Goal: Task Accomplishment & Management: Manage account settings

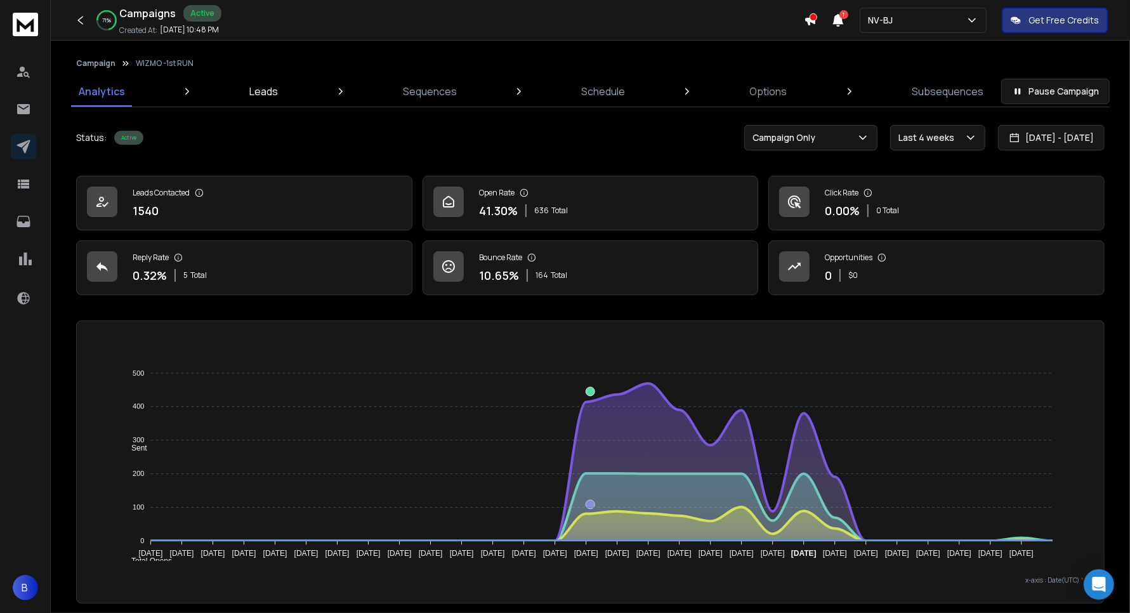
click at [268, 93] on p "Leads" at bounding box center [263, 91] width 29 height 15
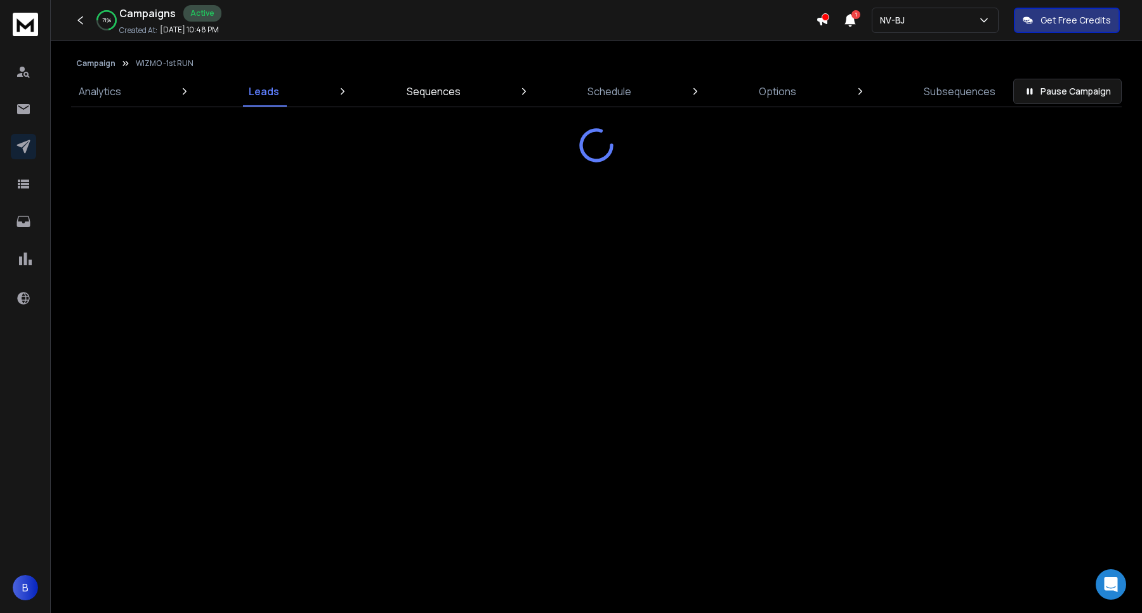
click at [443, 96] on p "Sequences" at bounding box center [434, 91] width 54 height 15
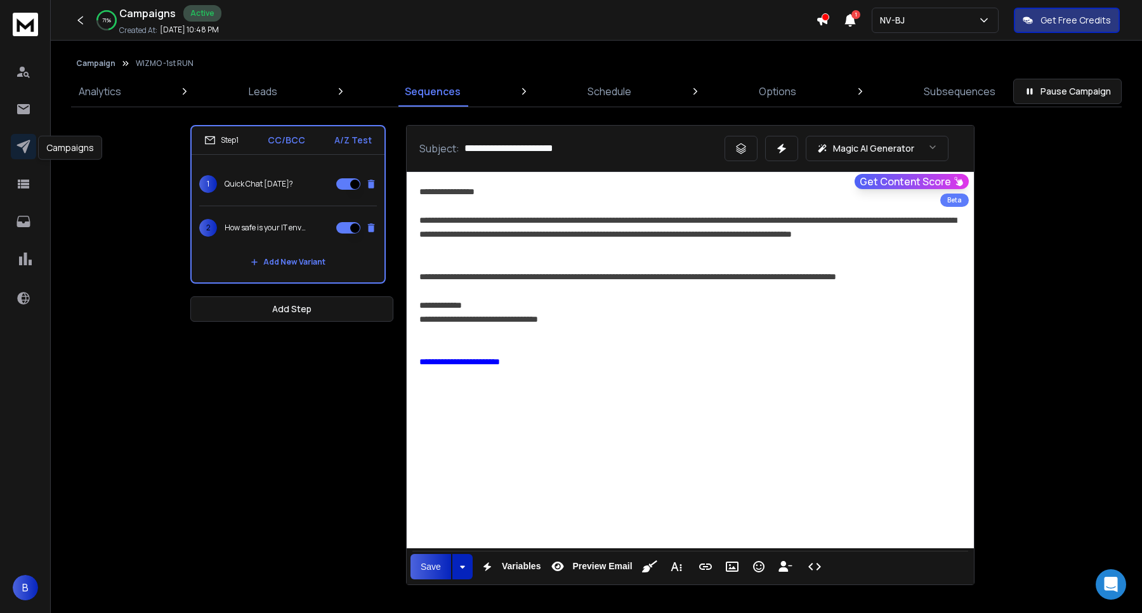
click at [29, 151] on icon at bounding box center [23, 146] width 15 height 15
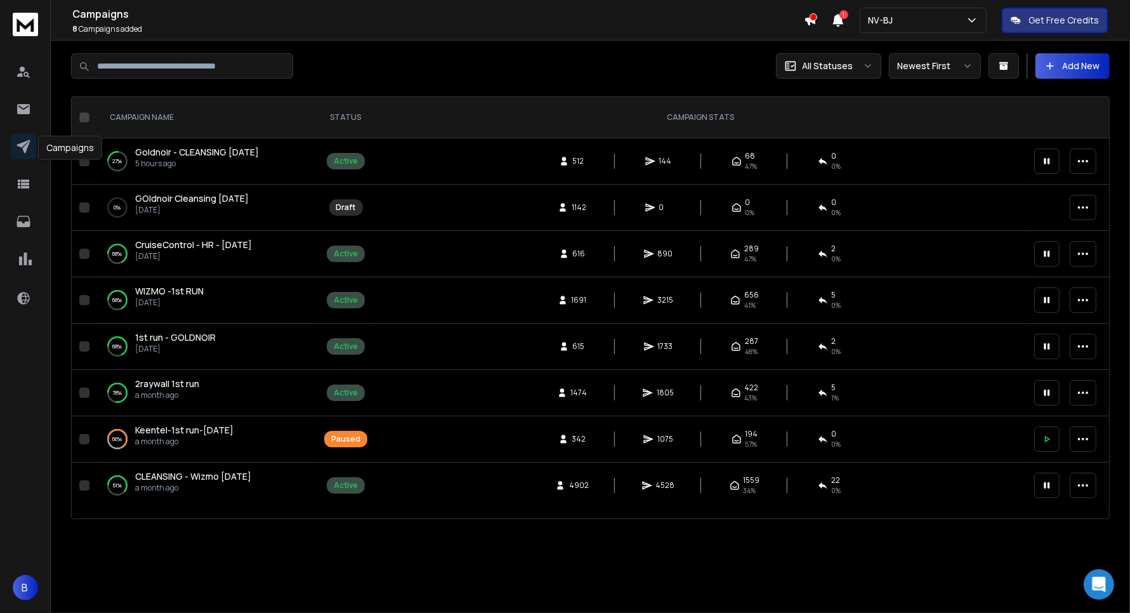
click at [1086, 207] on icon "button" at bounding box center [1083, 207] width 10 height 3
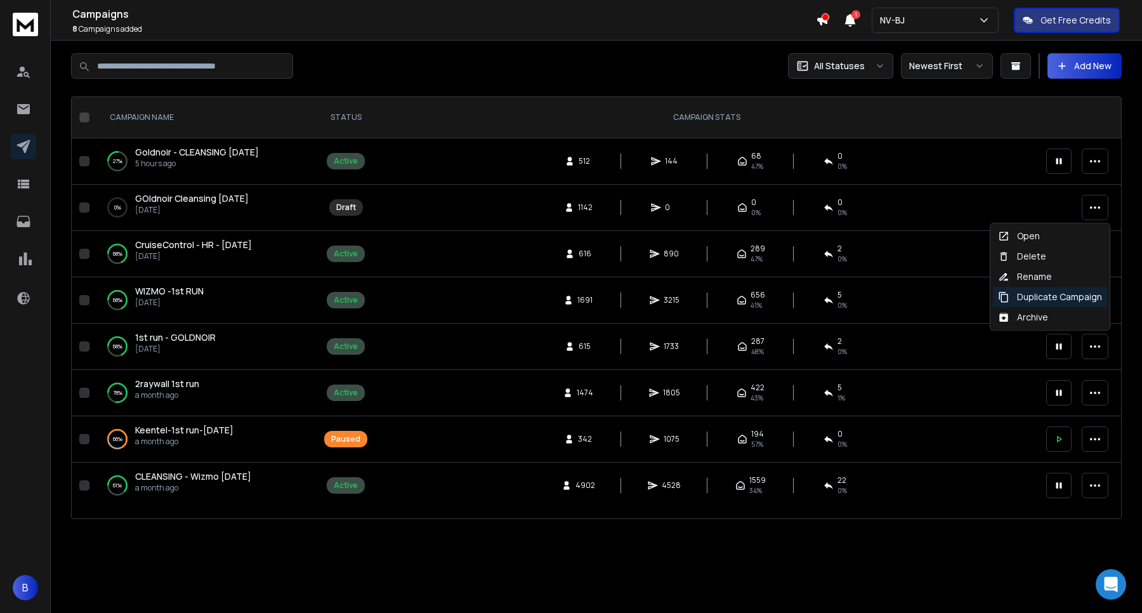
click at [1046, 298] on div "Duplicate Campaign" at bounding box center [1050, 296] width 104 height 13
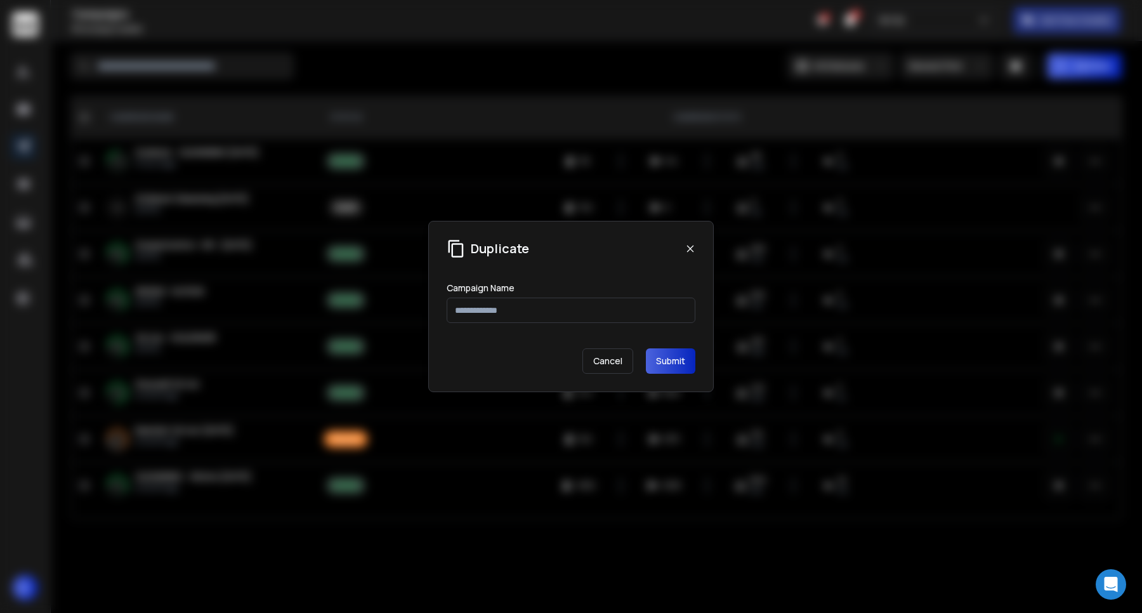
click at [521, 313] on input "text" at bounding box center [570, 309] width 249 height 25
type input "**********"
click at [667, 355] on button "Submit" at bounding box center [670, 360] width 49 height 25
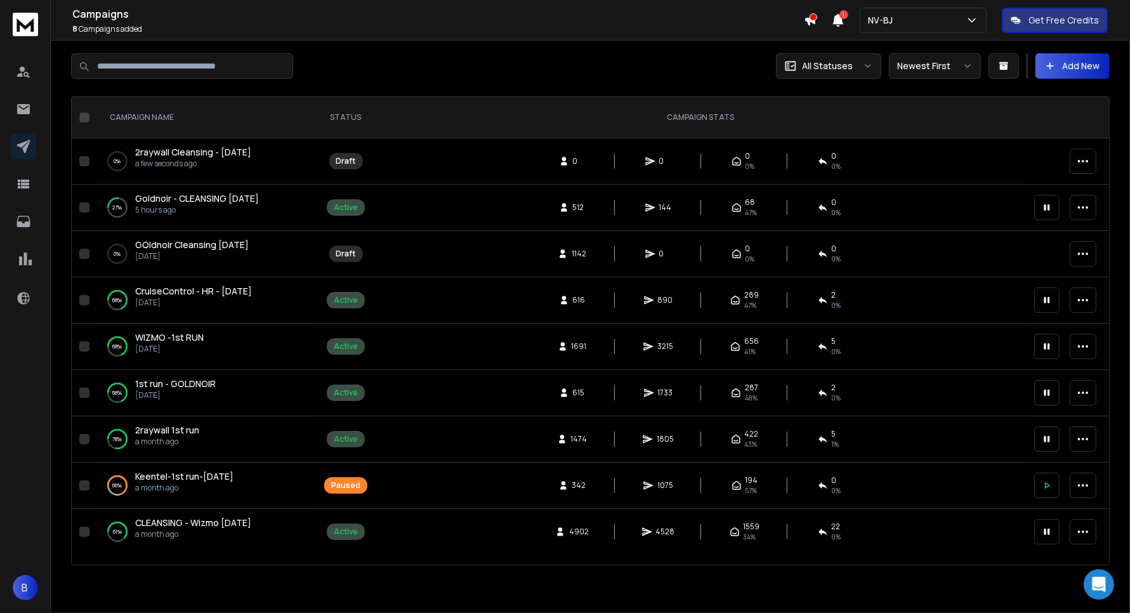
click at [403, 166] on div "0 0 0 0% 0 0%" at bounding box center [700, 161] width 636 height 20
click at [577, 159] on span "0" at bounding box center [579, 161] width 13 height 10
click at [239, 143] on td "0 % 2raywall Cleansing - September 8 a few seconds ago" at bounding box center [205, 161] width 222 height 46
click at [246, 157] on span "2raywall Cleansing - [DATE]" at bounding box center [193, 152] width 116 height 12
click at [202, 151] on span "2raywall Cleansing - [DATE]" at bounding box center [193, 152] width 116 height 12
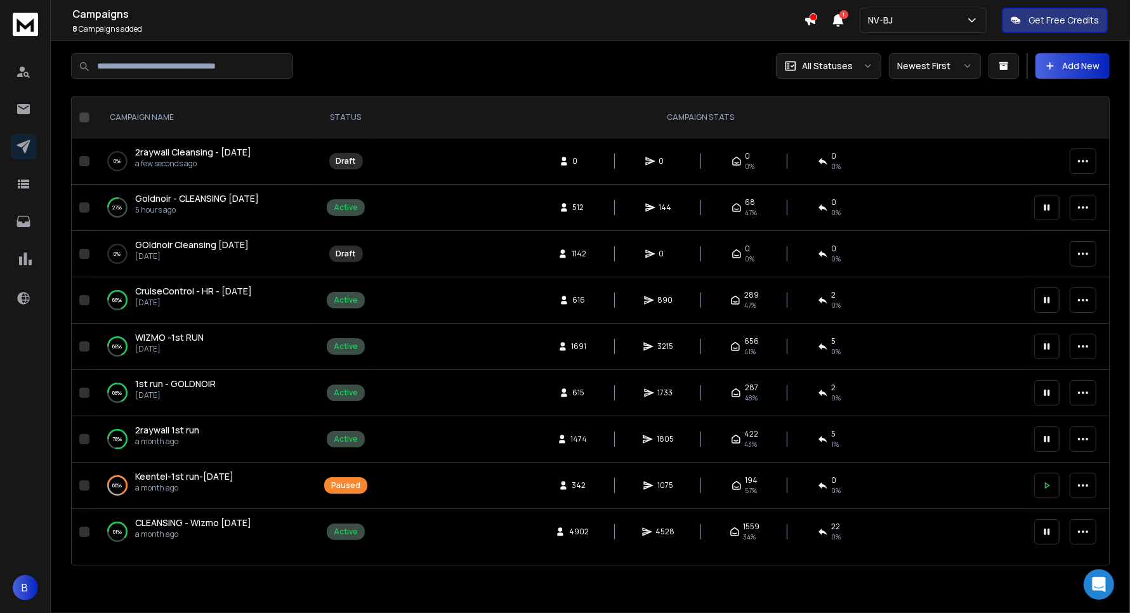
click at [202, 151] on span "2raywall Cleansing - [DATE]" at bounding box center [193, 152] width 116 height 12
click at [127, 163] on div "0 %" at bounding box center [117, 161] width 20 height 20
drag, startPoint x: 397, startPoint y: 152, endPoint x: 403, endPoint y: 156, distance: 6.9
click at [397, 153] on div "0 0 0 0% 0 0%" at bounding box center [700, 161] width 636 height 20
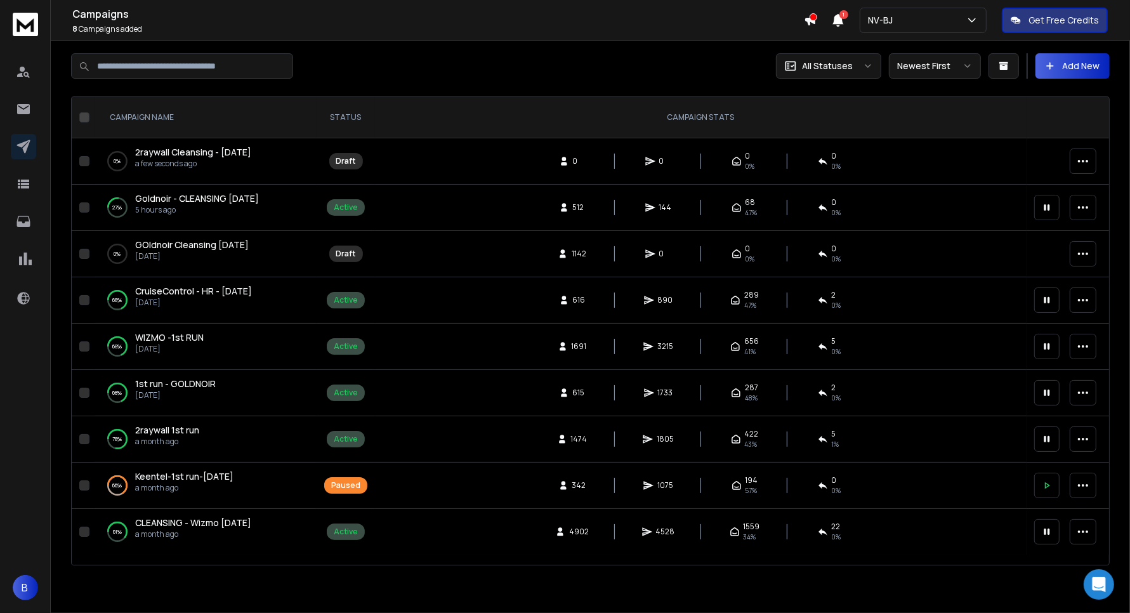
click at [403, 157] on div "0 0 0 0% 0 0%" at bounding box center [700, 161] width 636 height 20
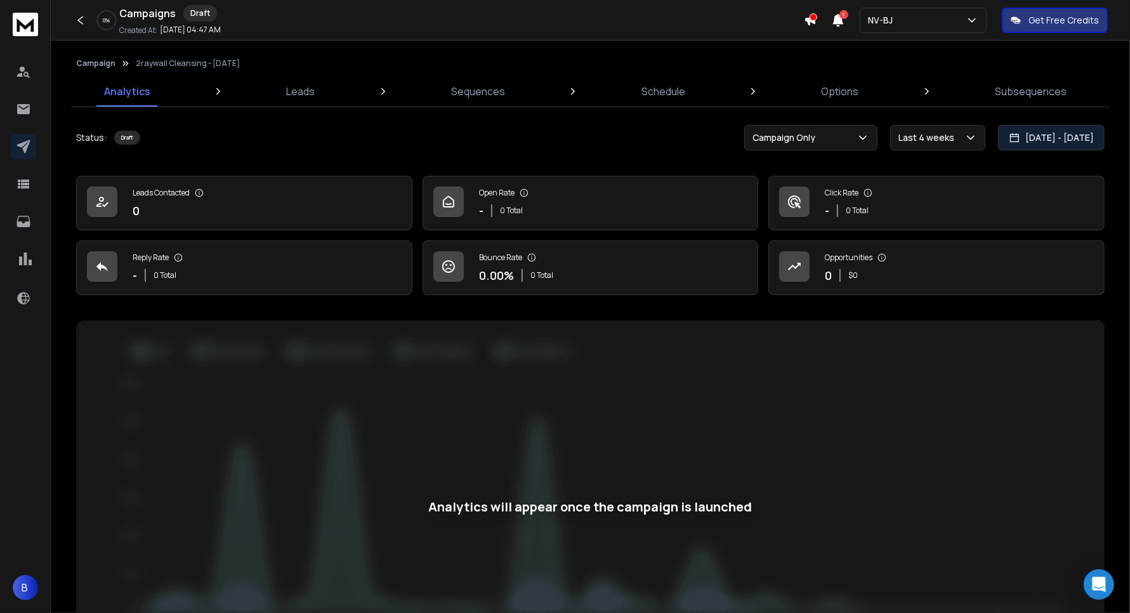
click at [1048, 138] on button "[DATE] - [DATE]" at bounding box center [1051, 137] width 107 height 25
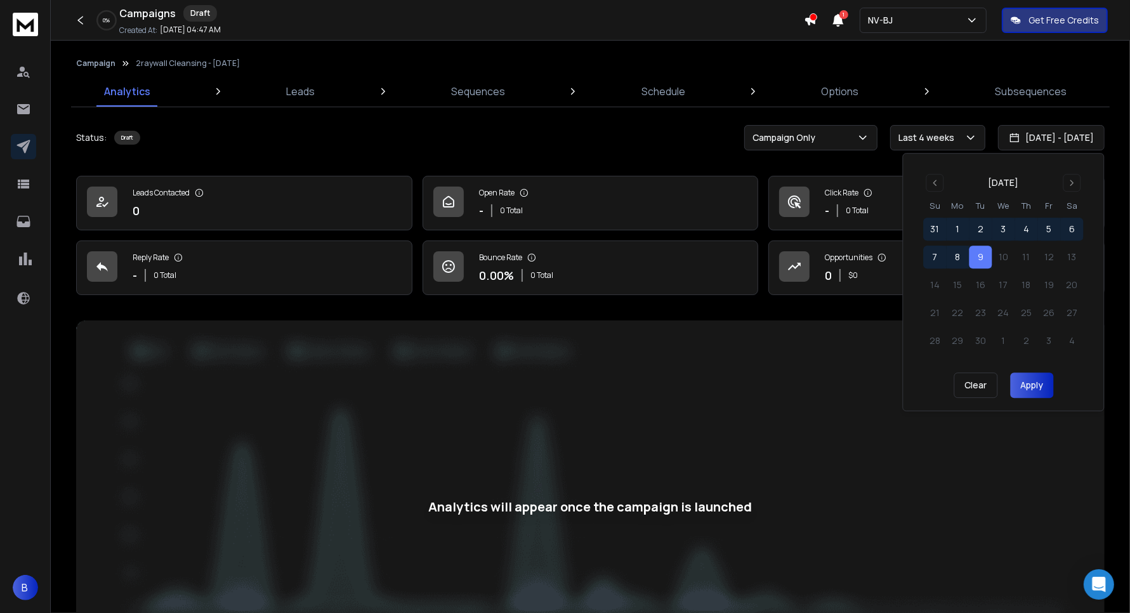
click at [960, 226] on button "1" at bounding box center [957, 229] width 23 height 23
click at [988, 262] on button "9" at bounding box center [980, 256] width 23 height 23
click at [1029, 379] on button "Apply" at bounding box center [1031, 384] width 43 height 25
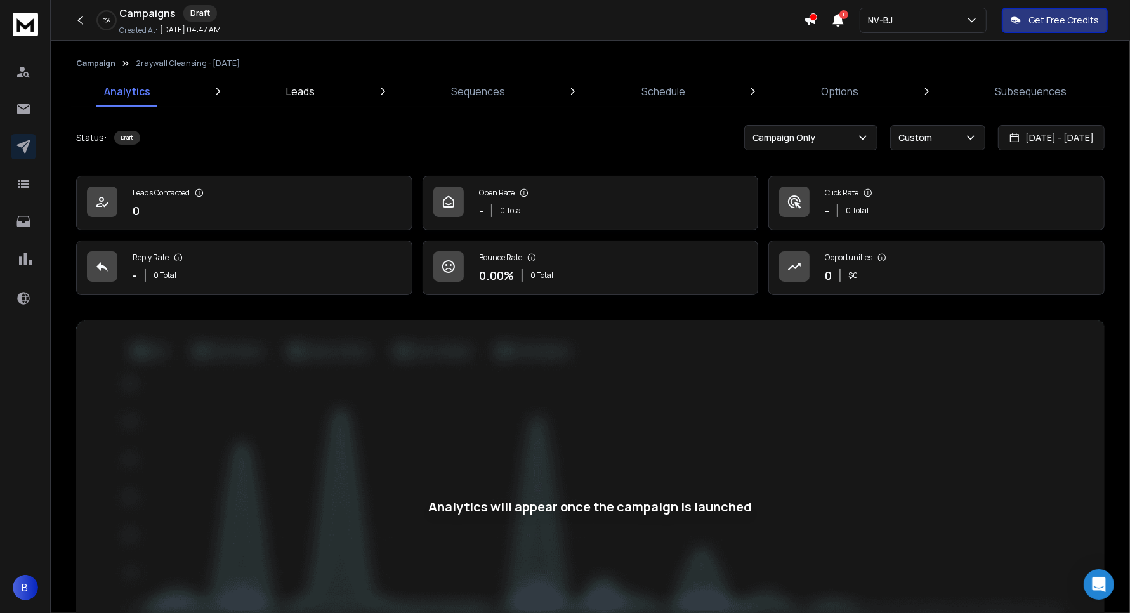
click at [312, 102] on link "Leads" at bounding box center [300, 91] width 44 height 30
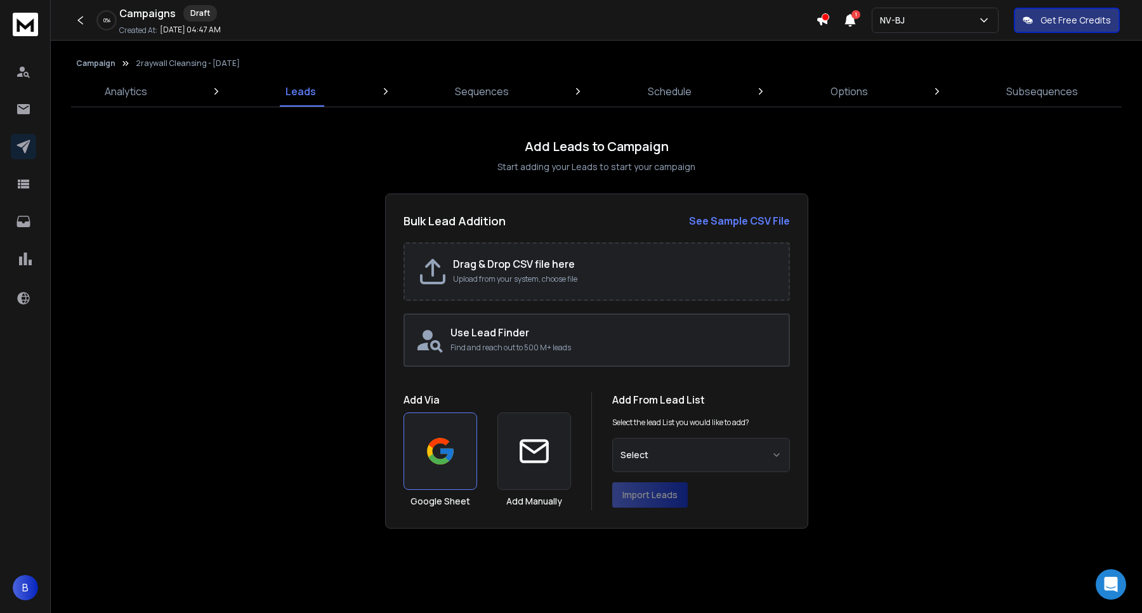
click at [441, 438] on icon at bounding box center [438, 443] width 21 height 10
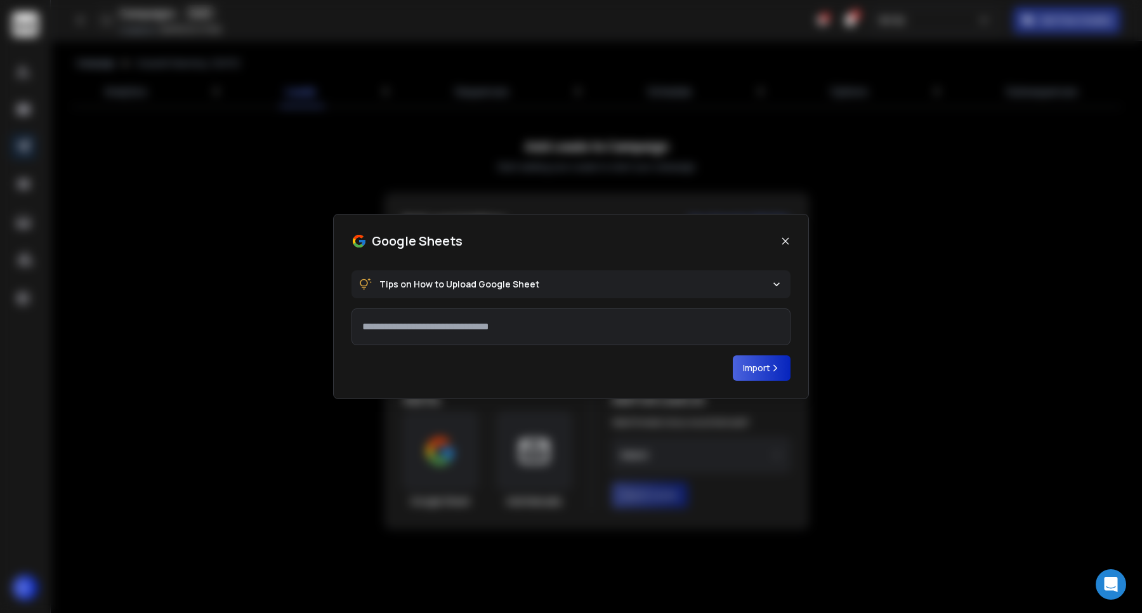
click at [508, 332] on input at bounding box center [570, 326] width 439 height 37
paste input "**********"
type input "**********"
click at [774, 375] on button "Import" at bounding box center [762, 367] width 58 height 25
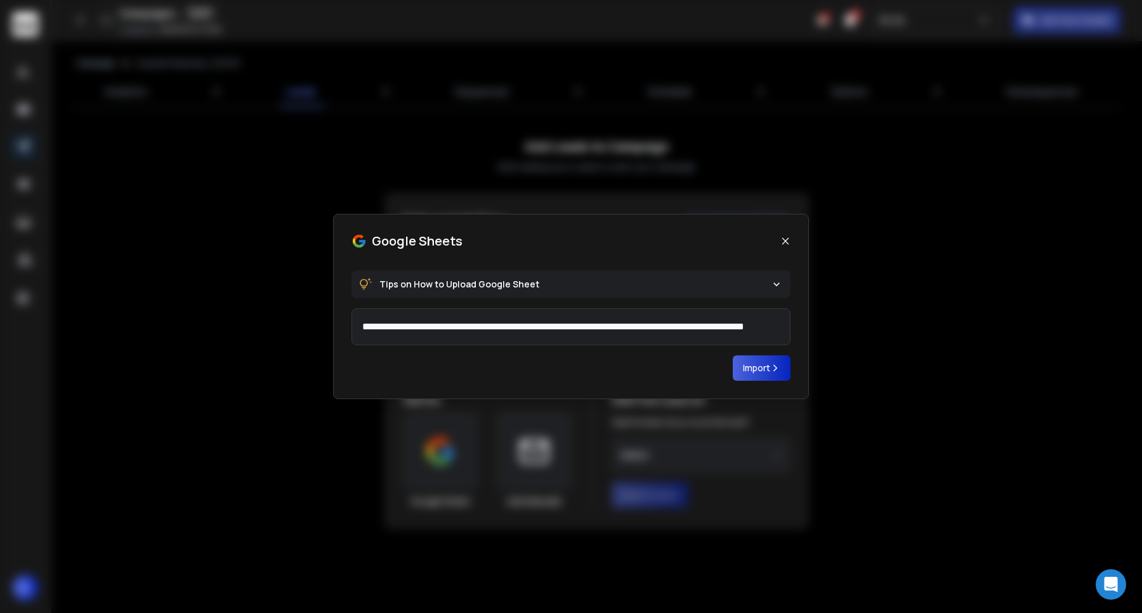
scroll to position [0, 0]
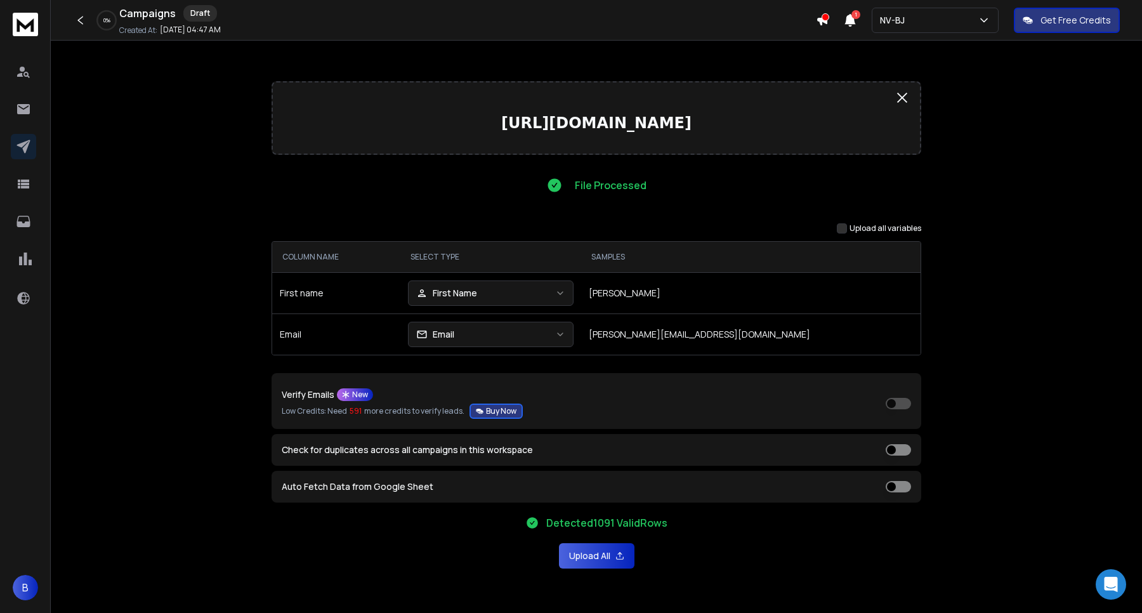
click at [589, 568] on button "Upload All" at bounding box center [596, 555] width 75 height 25
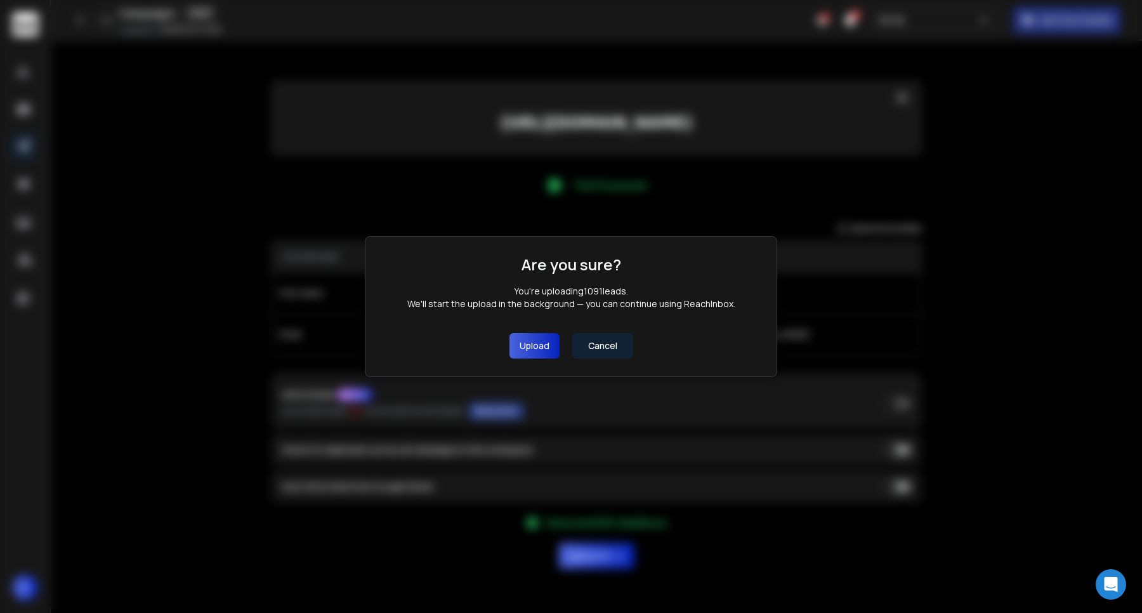
click at [530, 332] on div "Are you sure? You're uploading 1091 lead s . We'll start the upload in the back…" at bounding box center [570, 306] width 375 height 104
click at [542, 348] on button "Upload" at bounding box center [534, 345] width 50 height 25
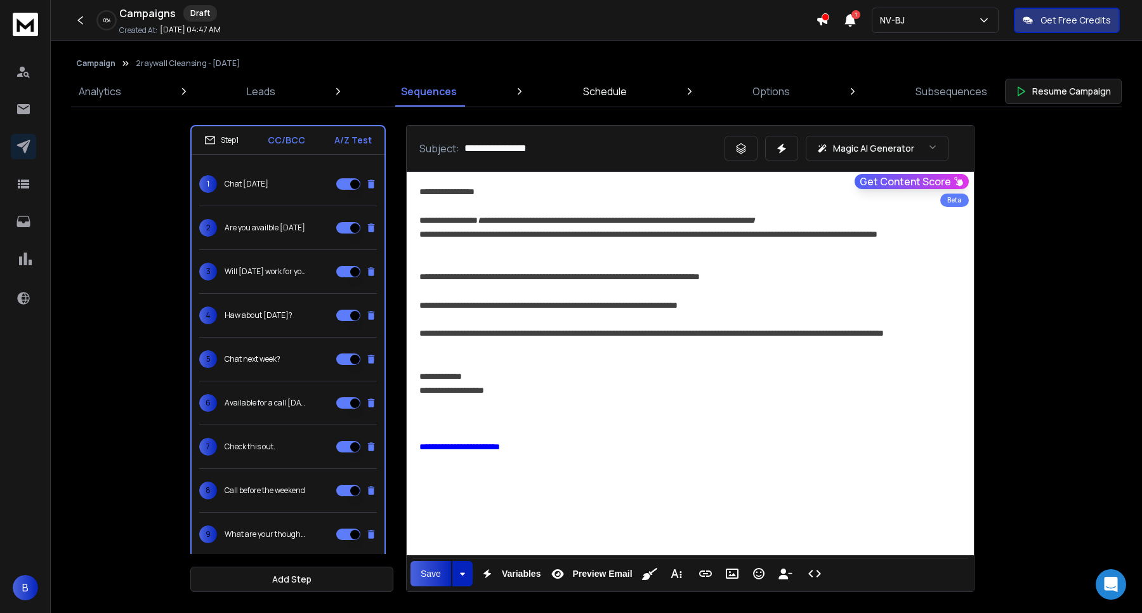
click at [594, 87] on p "Schedule" at bounding box center [605, 91] width 44 height 15
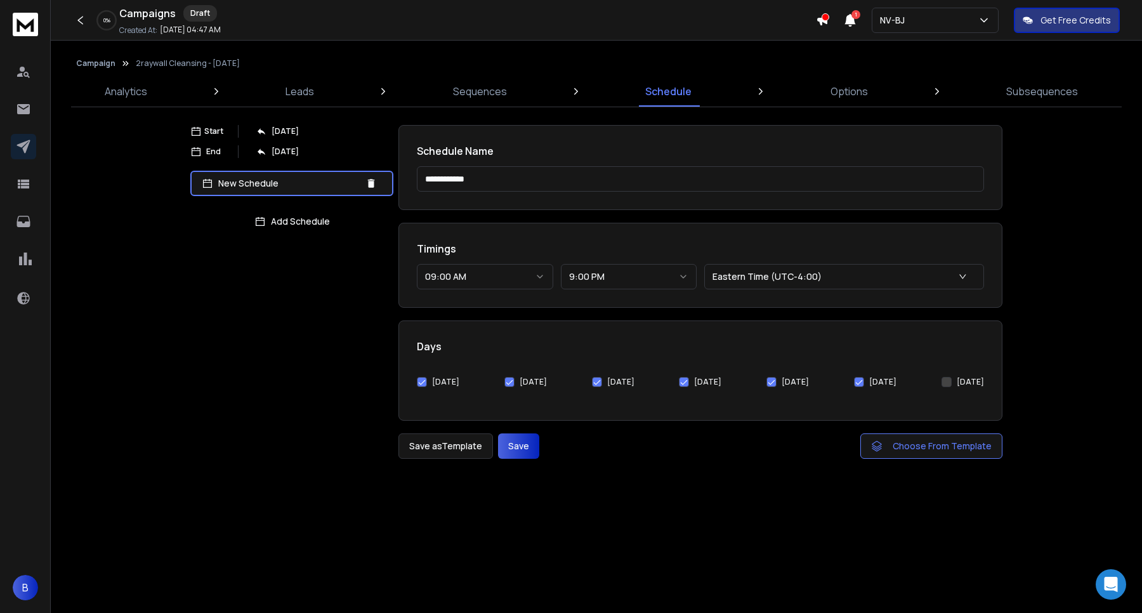
click at [299, 128] on p "Tue Aug 05 2025" at bounding box center [284, 131] width 27 height 10
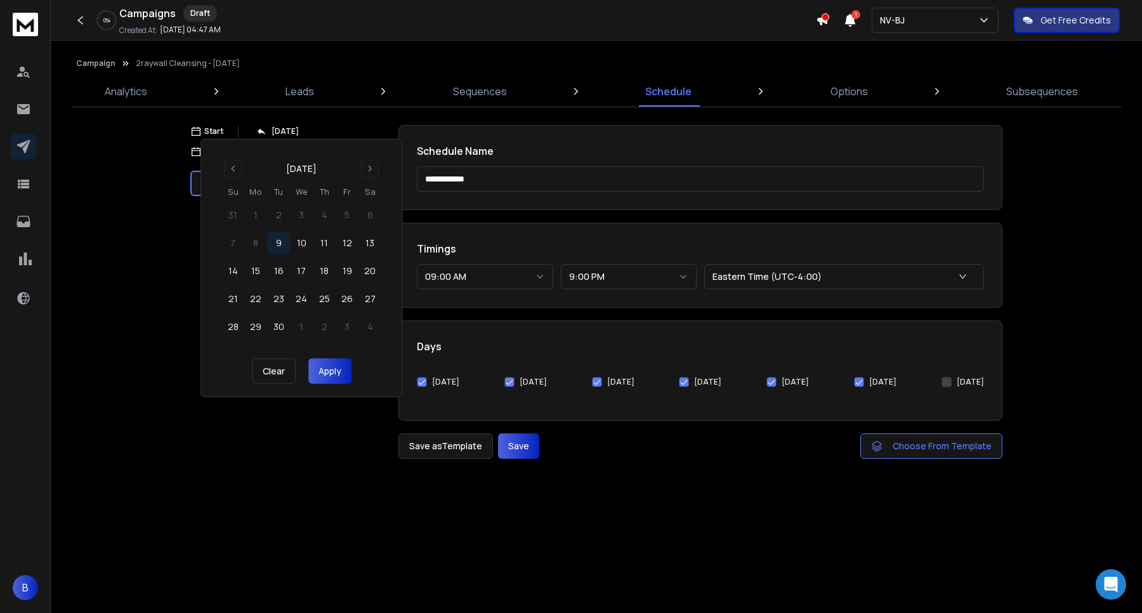
click at [330, 369] on button "Apply" at bounding box center [329, 370] width 43 height 25
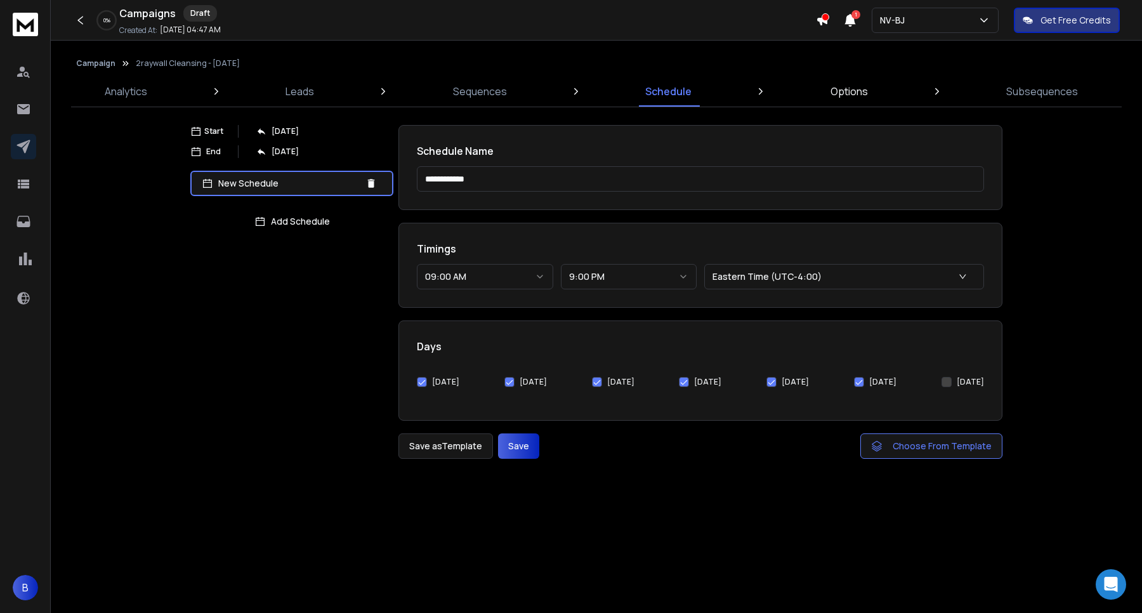
drag, startPoint x: 851, startPoint y: 89, endPoint x: 831, endPoint y: 105, distance: 24.9
click at [850, 89] on p "Options" at bounding box center [848, 91] width 37 height 15
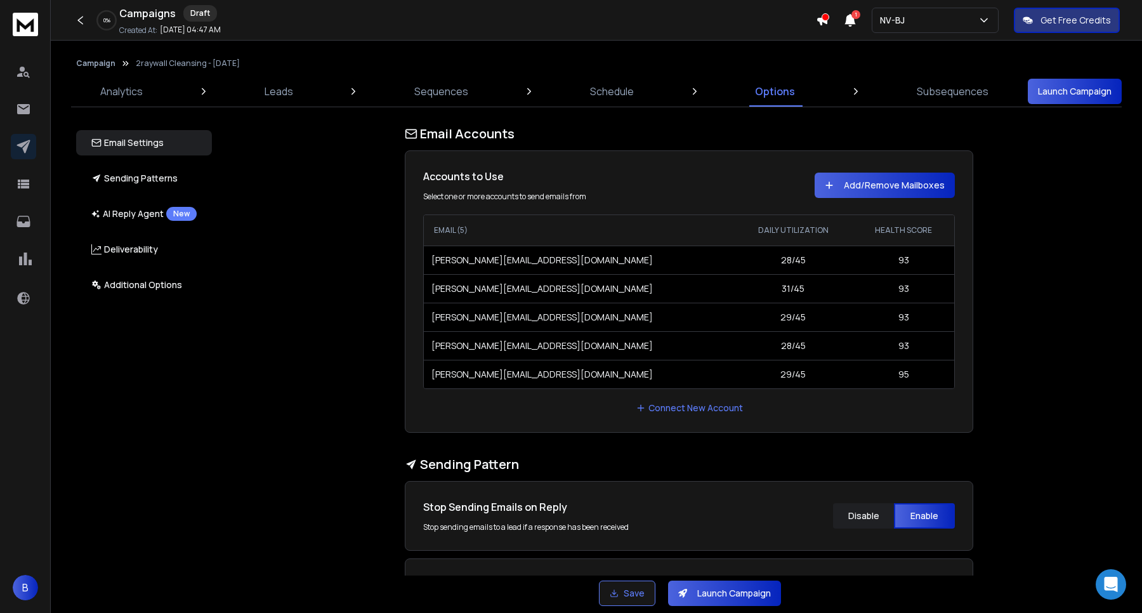
click at [825, 185] on icon "button" at bounding box center [828, 184] width 7 height 7
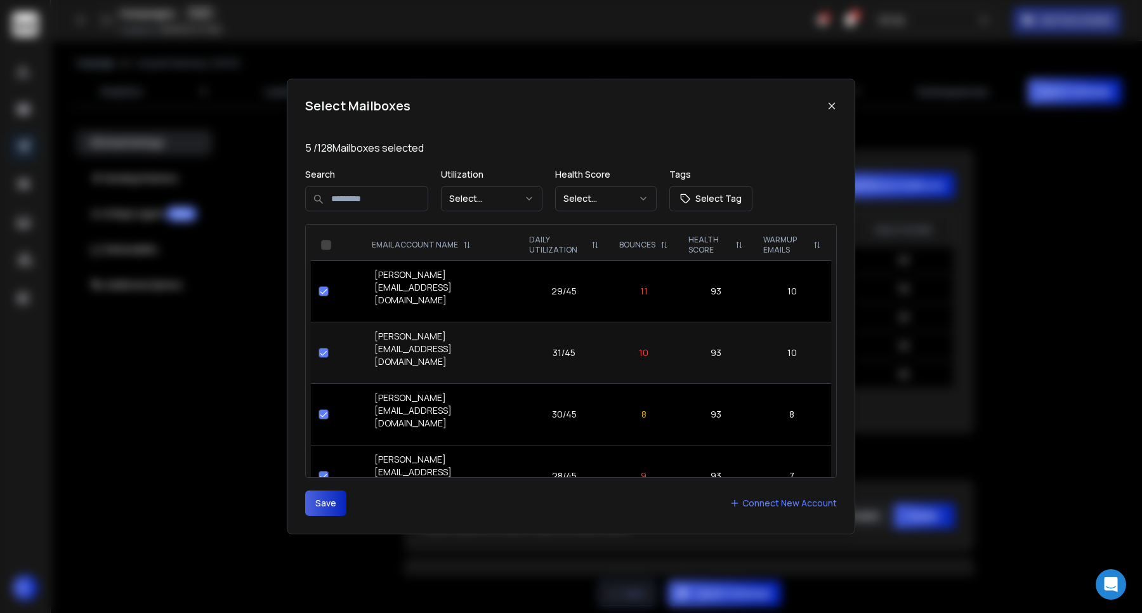
drag, startPoint x: 323, startPoint y: 278, endPoint x: 331, endPoint y: 313, distance: 35.7
click at [327, 286] on button "button" at bounding box center [323, 291] width 10 height 10
drag, startPoint x: 321, startPoint y: 329, endPoint x: 320, endPoint y: 340, distance: 11.4
click at [320, 331] on td at bounding box center [336, 353] width 51 height 62
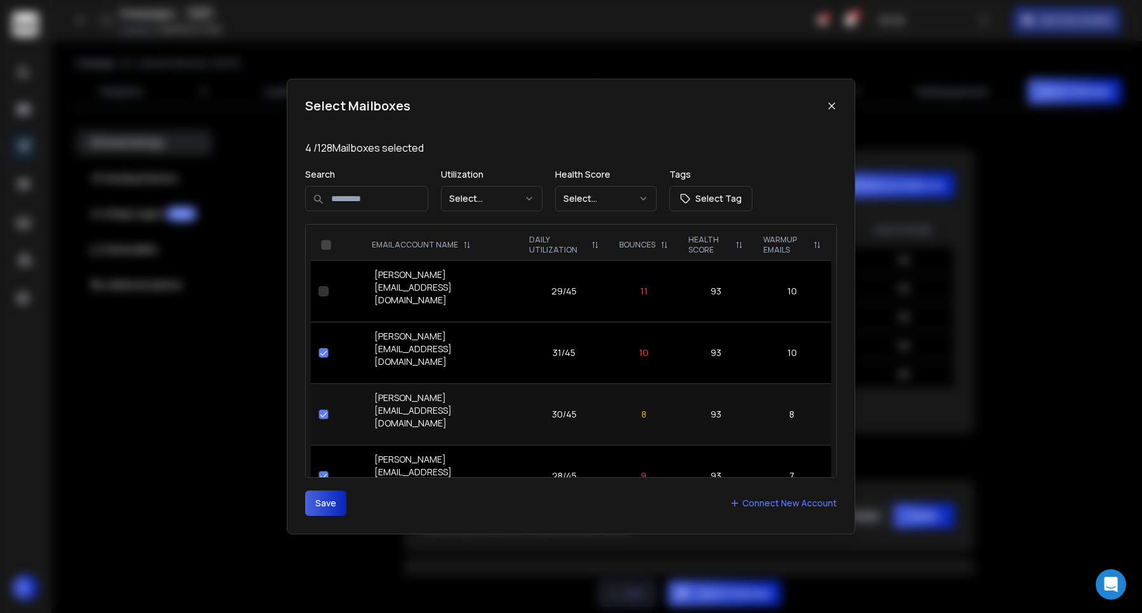
drag, startPoint x: 324, startPoint y: 368, endPoint x: 327, endPoint y: 346, distance: 21.7
click at [325, 409] on button "button" at bounding box center [323, 414] width 10 height 10
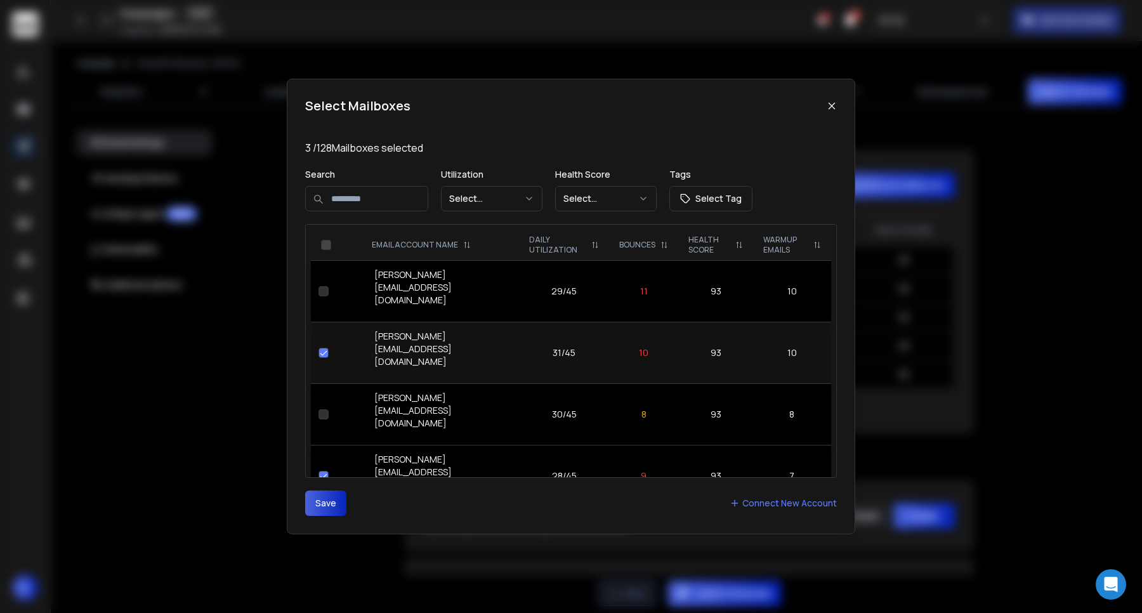
click at [327, 348] on button "button" at bounding box center [323, 353] width 10 height 10
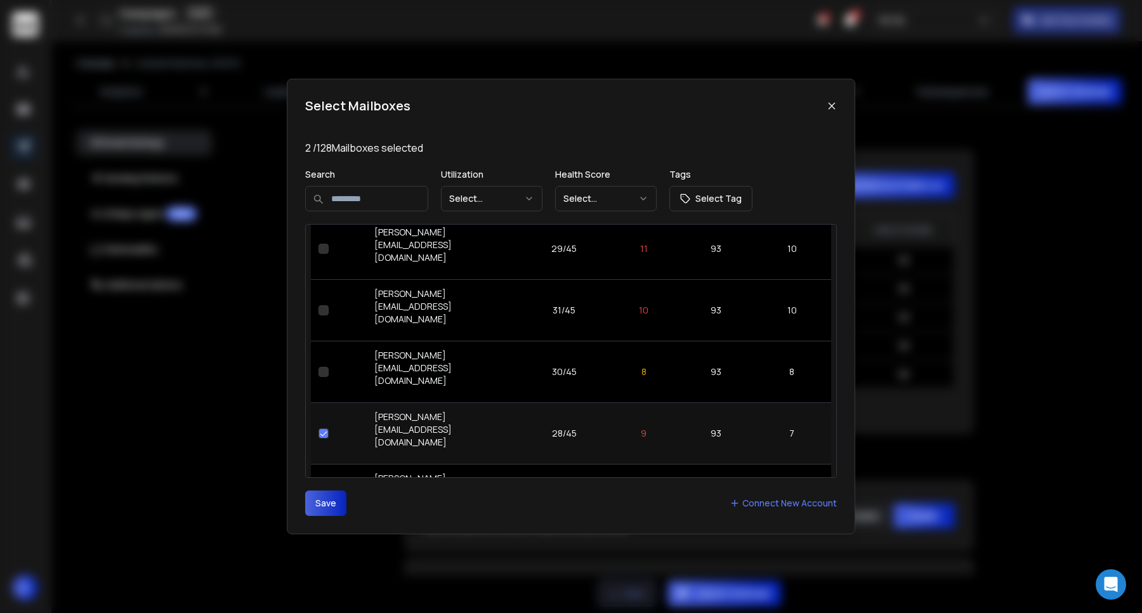
scroll to position [79, 0]
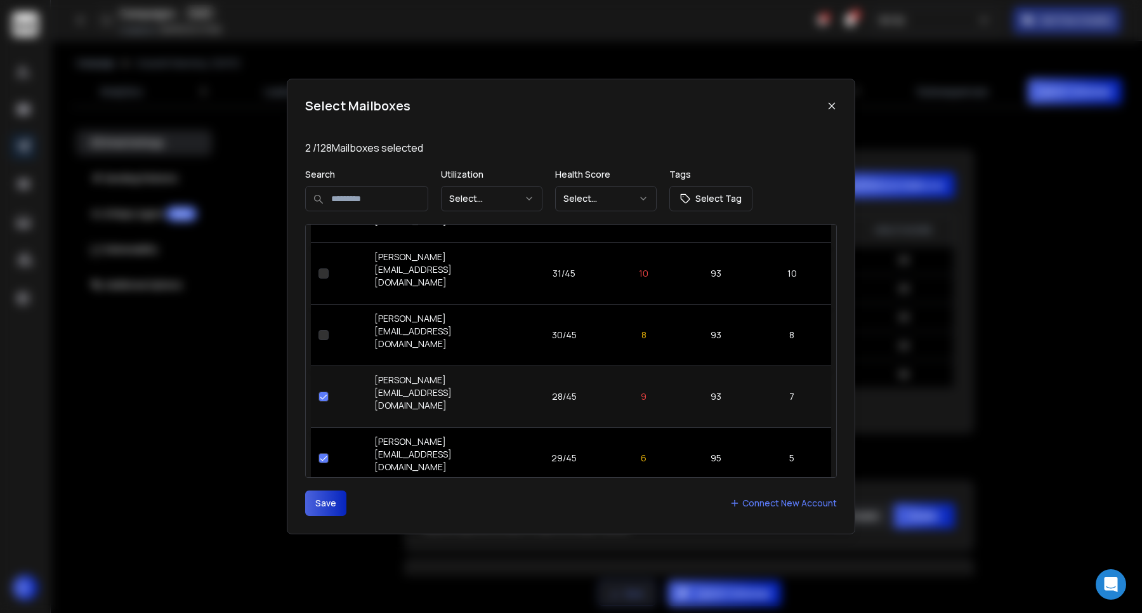
click at [328, 391] on button "button" at bounding box center [323, 396] width 10 height 10
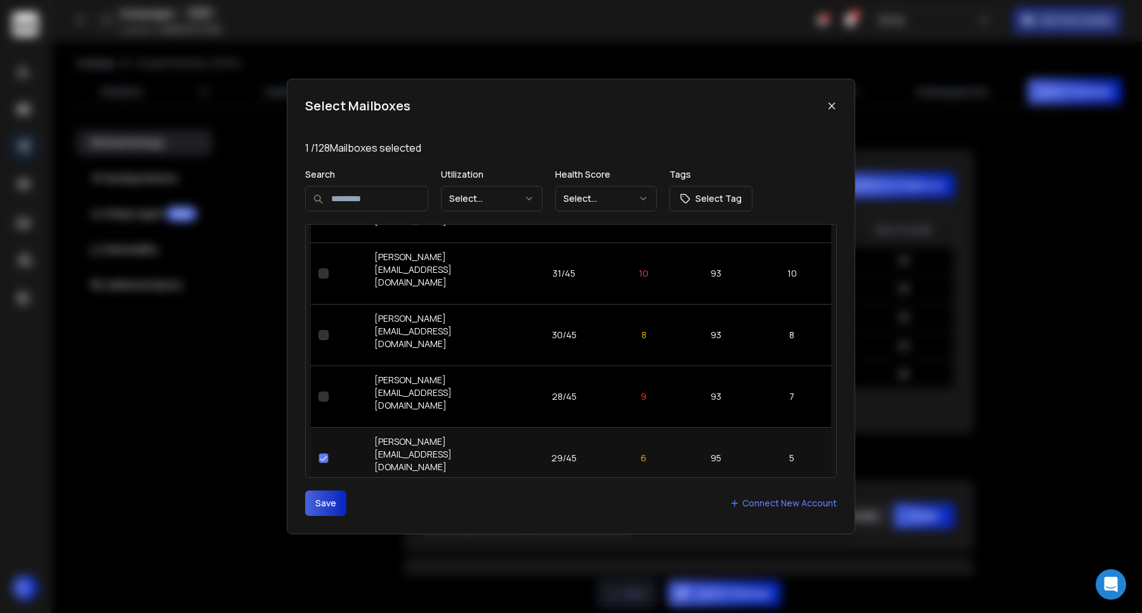
click at [322, 453] on button "button" at bounding box center [323, 458] width 10 height 10
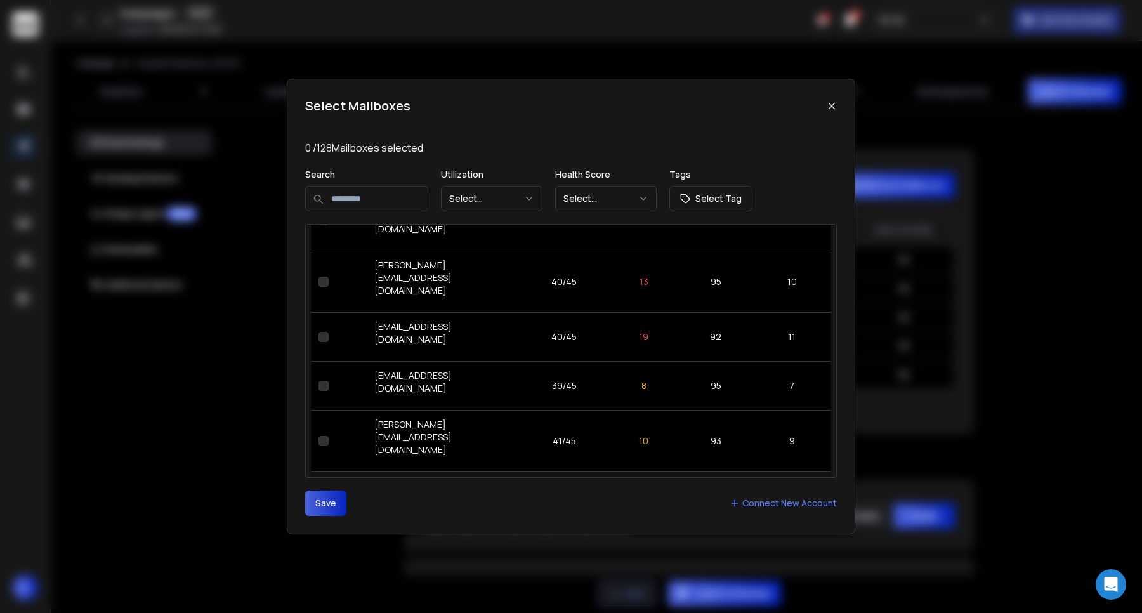
scroll to position [396, 0]
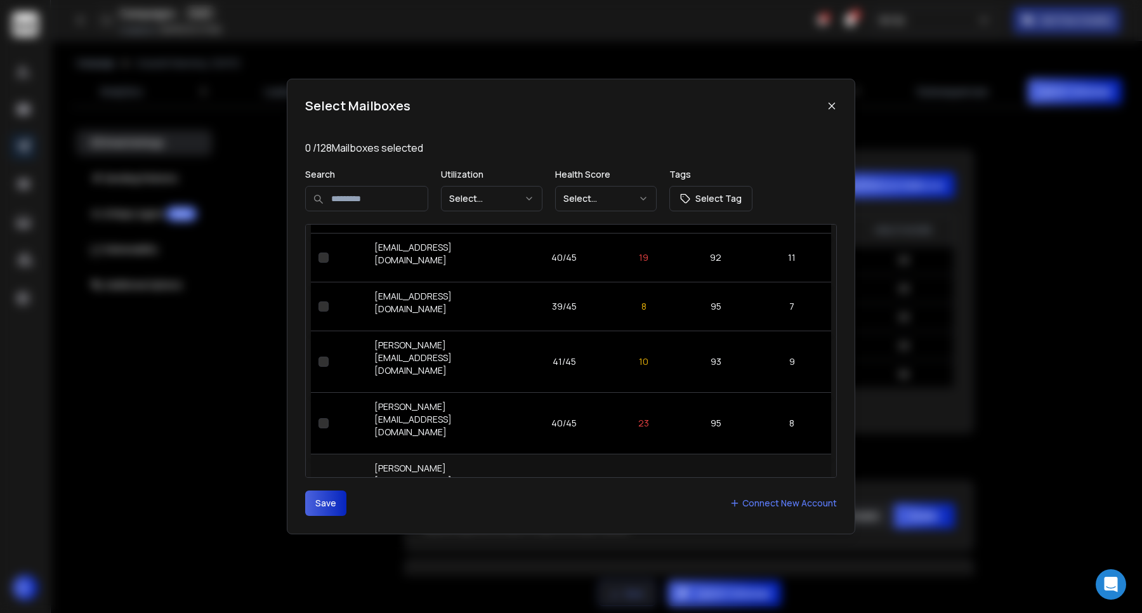
click at [325, 479] on button "button" at bounding box center [323, 484] width 10 height 10
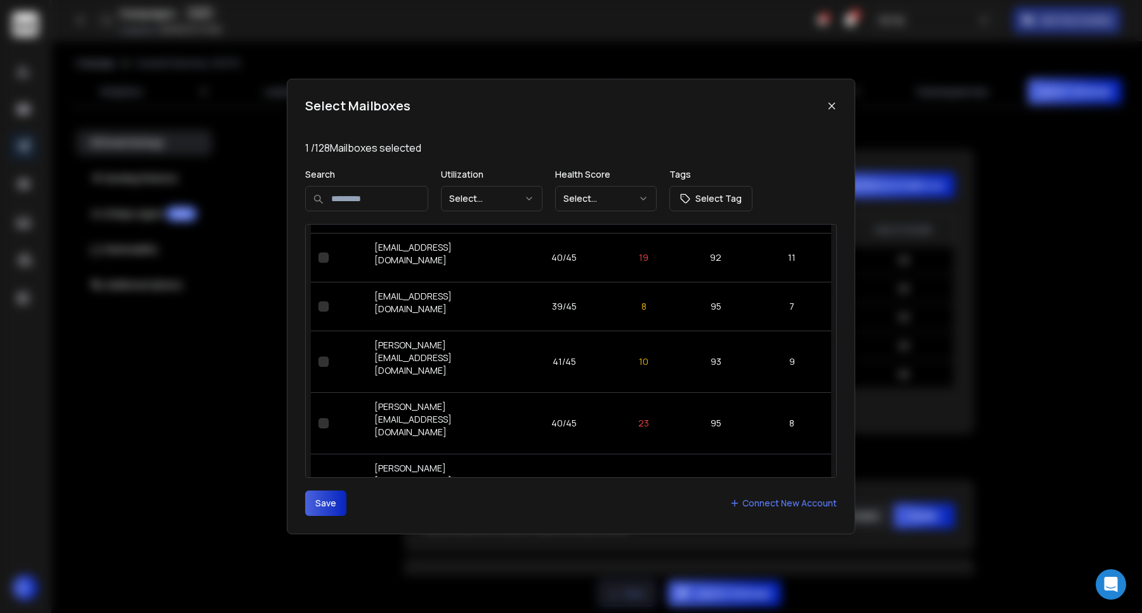
click at [319, 515] on td at bounding box center [336, 546] width 51 height 62
click at [325, 541] on button "button" at bounding box center [323, 546] width 10 height 10
click at [329, 603] on div at bounding box center [339, 608] width 43 height 10
click at [324, 603] on button "button" at bounding box center [323, 608] width 10 height 10
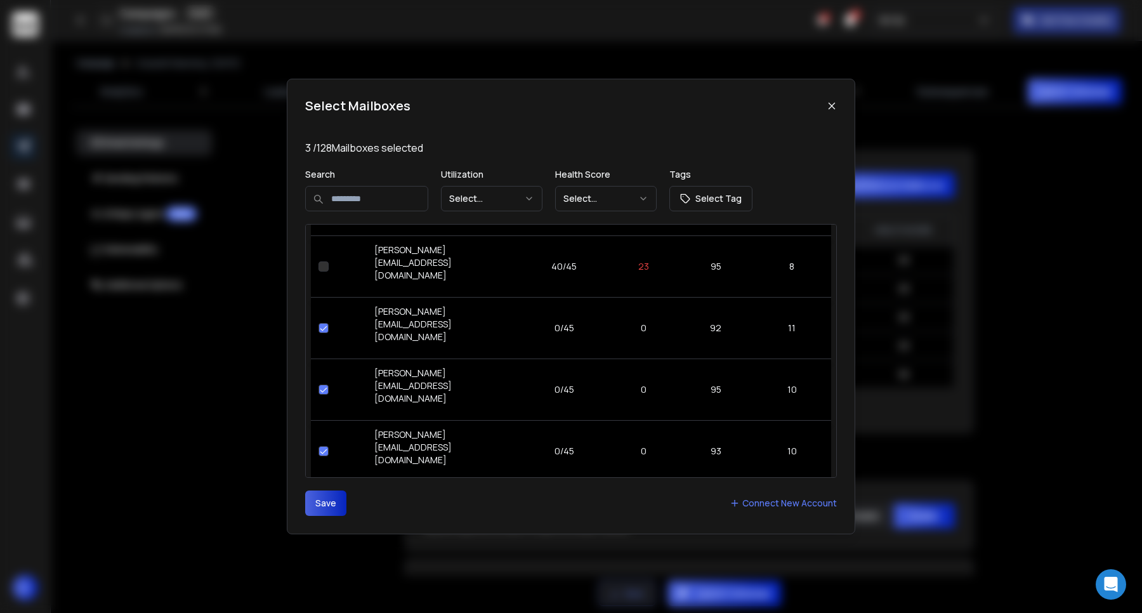
scroll to position [555, 0]
click at [323, 505] on button "button" at bounding box center [323, 510] width 10 height 10
click at [328, 541] on td at bounding box center [336, 572] width 51 height 62
click at [322, 541] on td at bounding box center [336, 572] width 51 height 62
click at [325, 567] on button "button" at bounding box center [323, 572] width 10 height 10
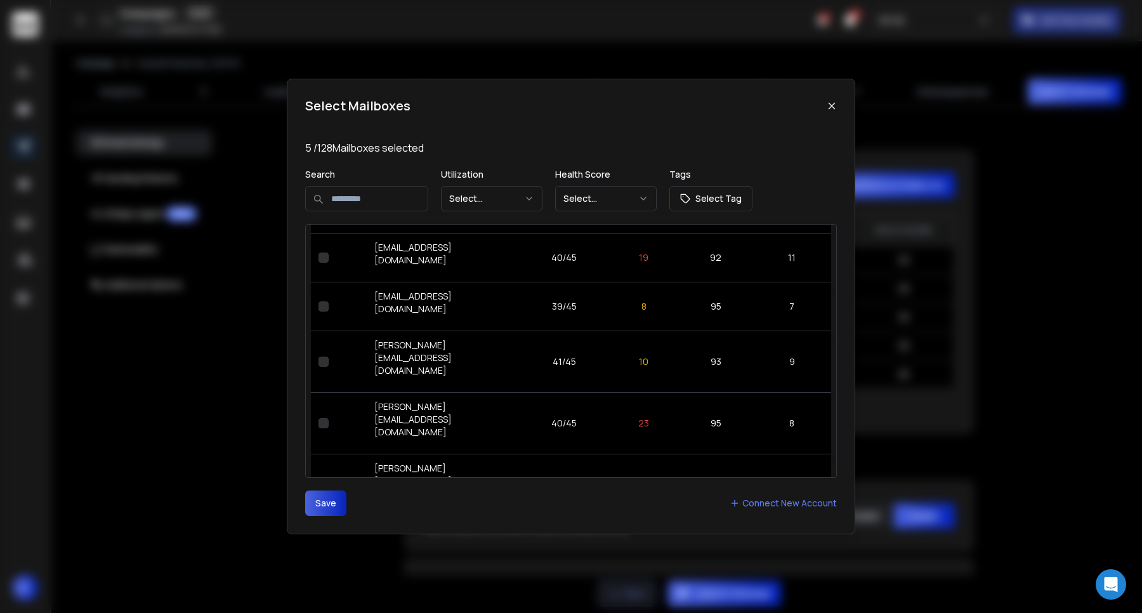
scroll to position [476, 0]
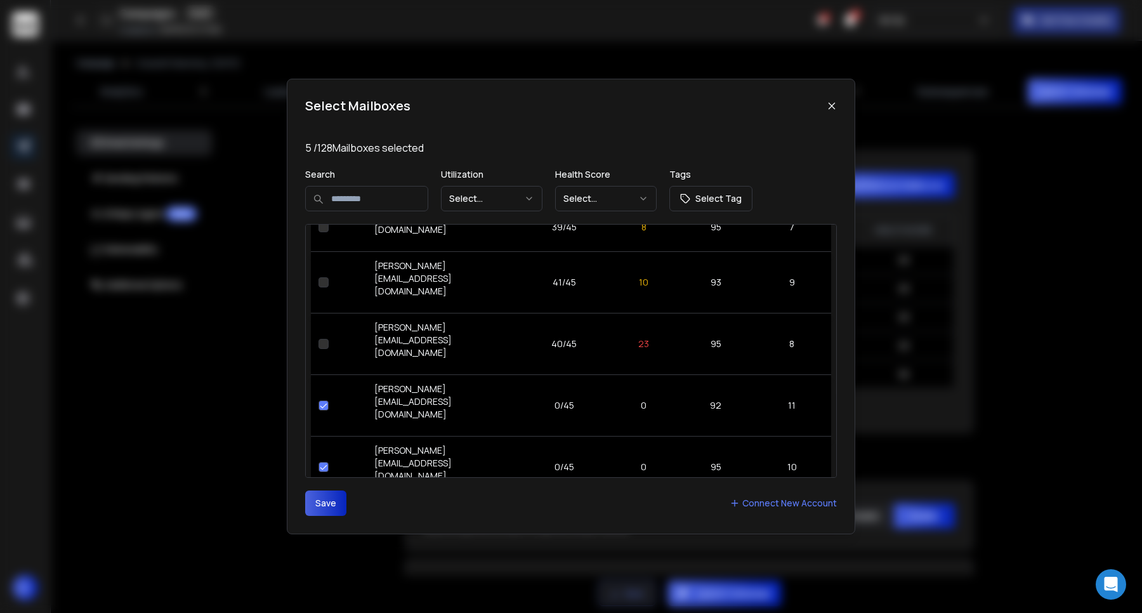
click at [319, 501] on button "Save" at bounding box center [325, 502] width 41 height 25
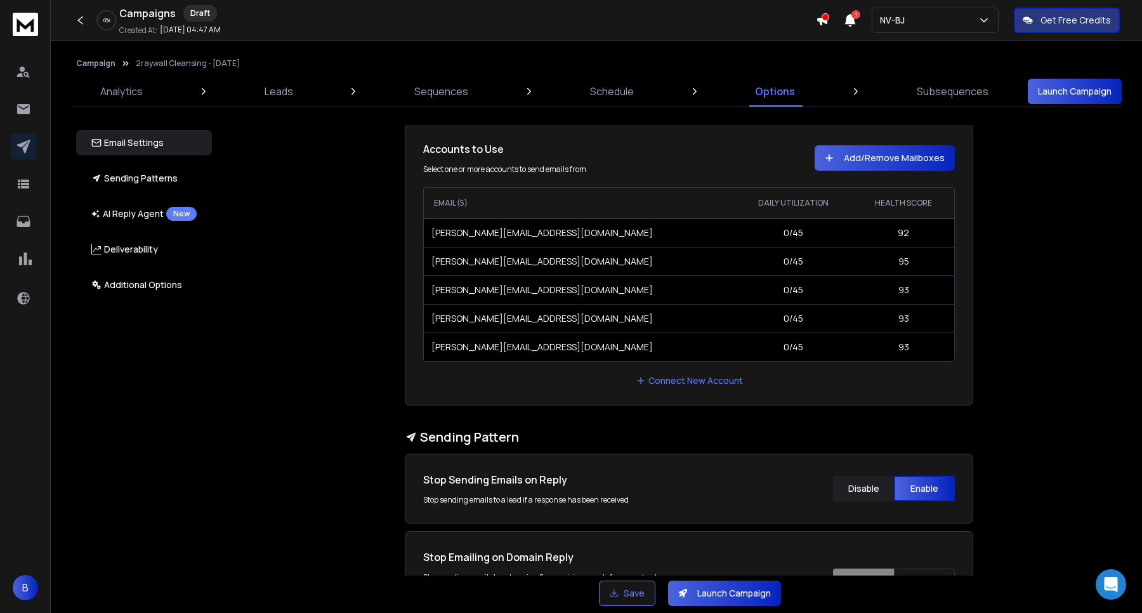
scroll to position [0, 0]
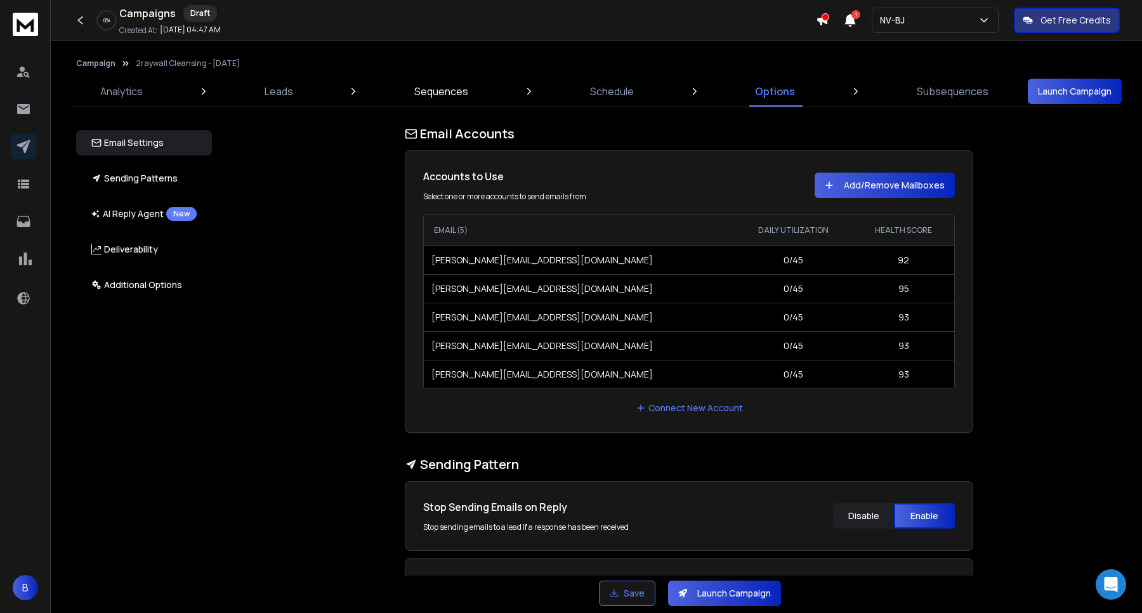
click at [469, 95] on link "Sequences" at bounding box center [441, 91] width 69 height 30
click at [594, 86] on p "Schedule" at bounding box center [612, 91] width 44 height 15
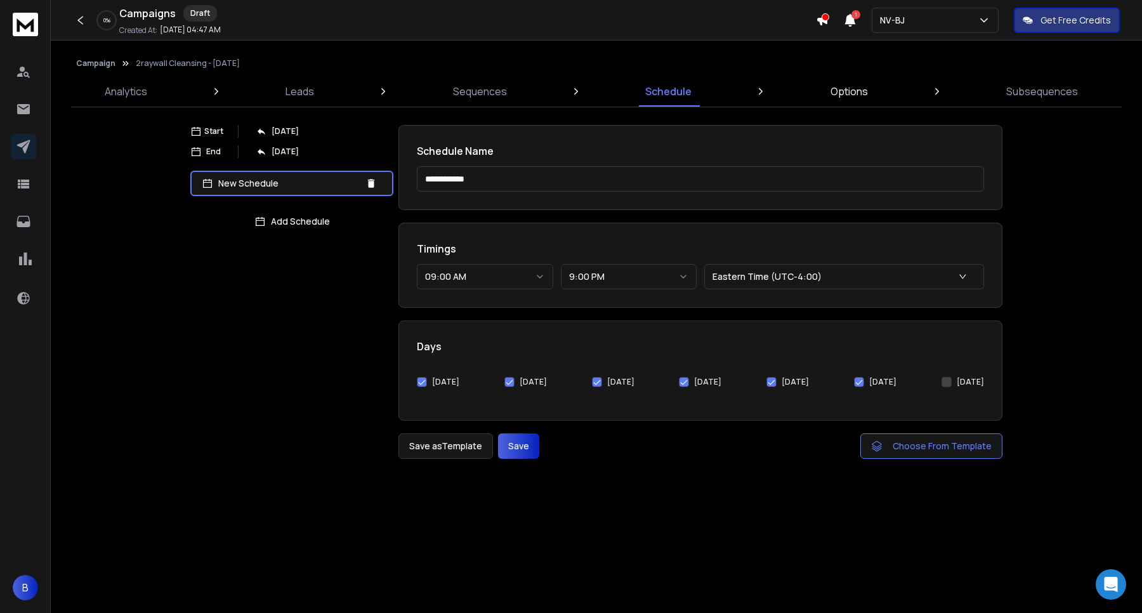
click at [838, 86] on p "Options" at bounding box center [848, 91] width 37 height 15
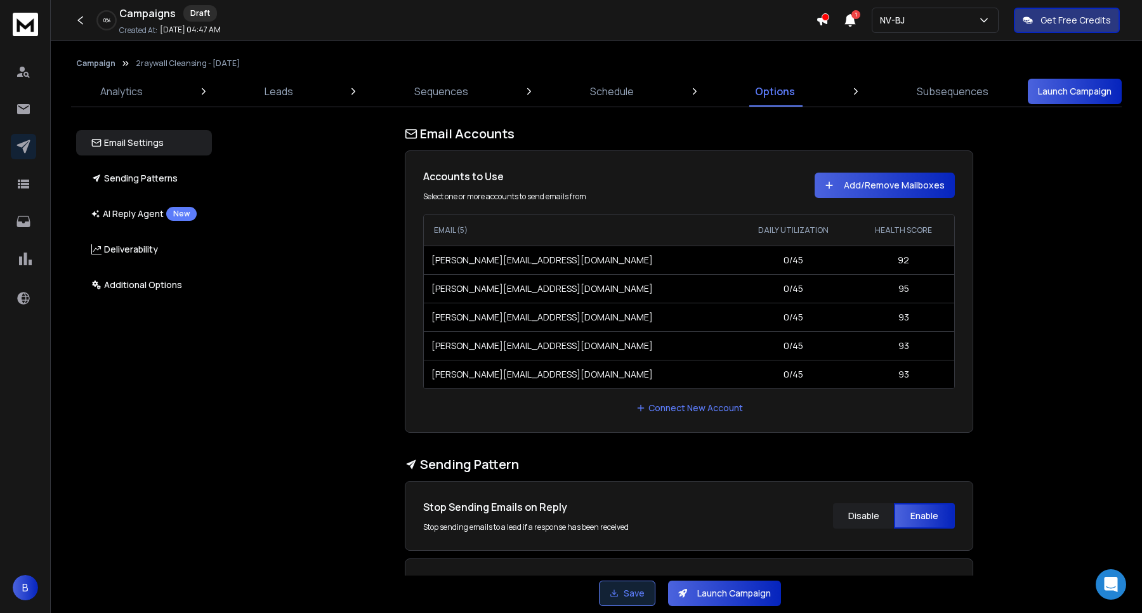
click at [626, 595] on button "Save" at bounding box center [627, 592] width 56 height 25
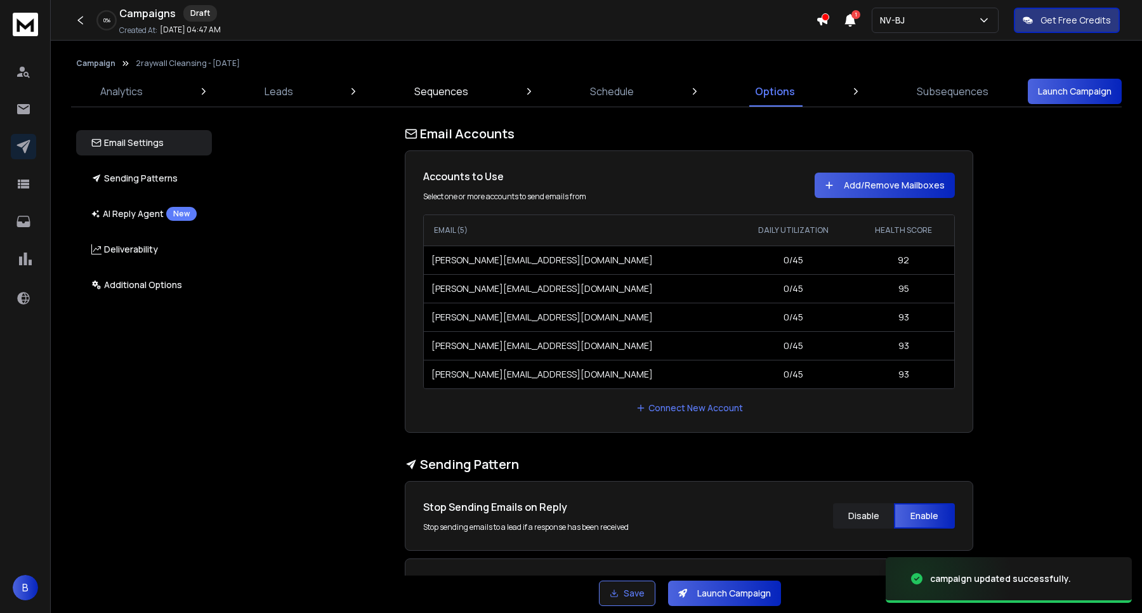
click at [472, 90] on link "Sequences" at bounding box center [441, 91] width 69 height 30
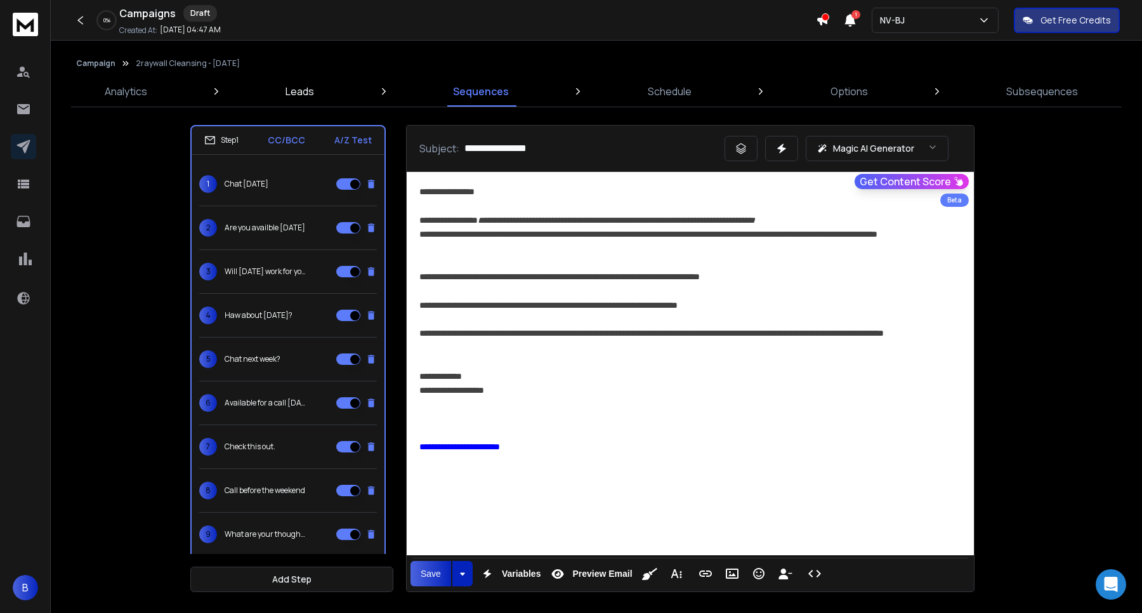
click at [302, 93] on p "Leads" at bounding box center [299, 91] width 29 height 15
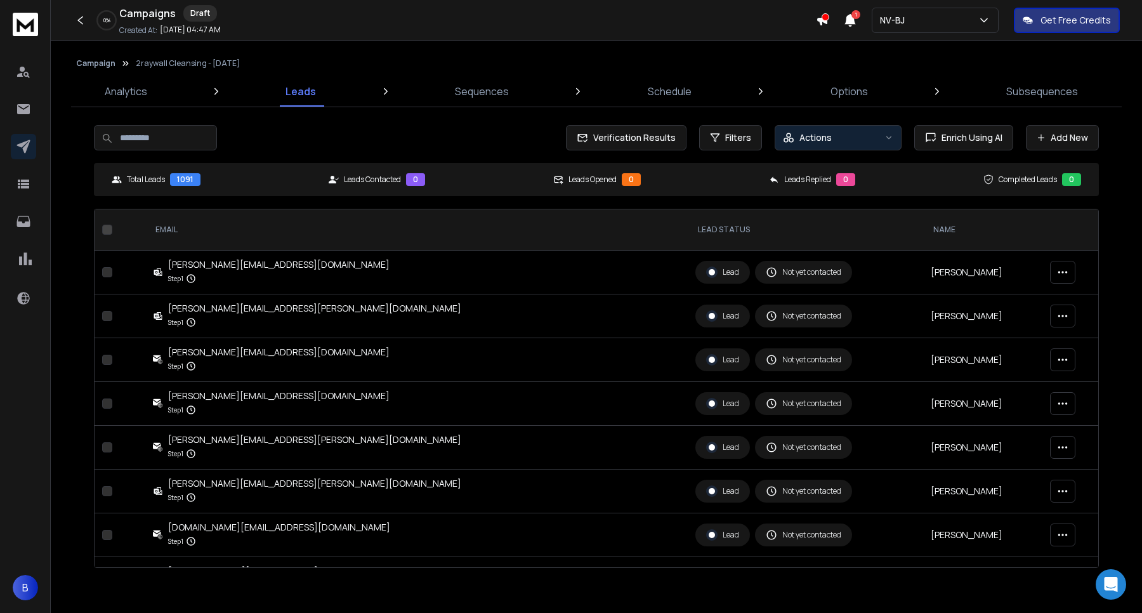
click at [891, 133] on icon "button" at bounding box center [888, 138] width 9 height 10
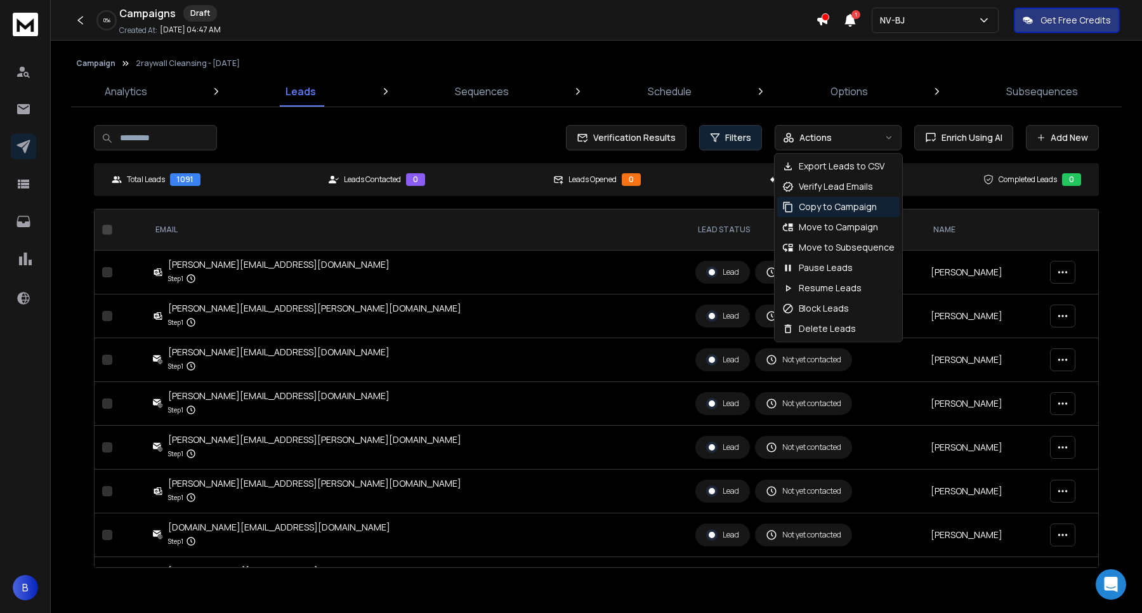
click at [742, 135] on span "Filters" at bounding box center [738, 137] width 26 height 13
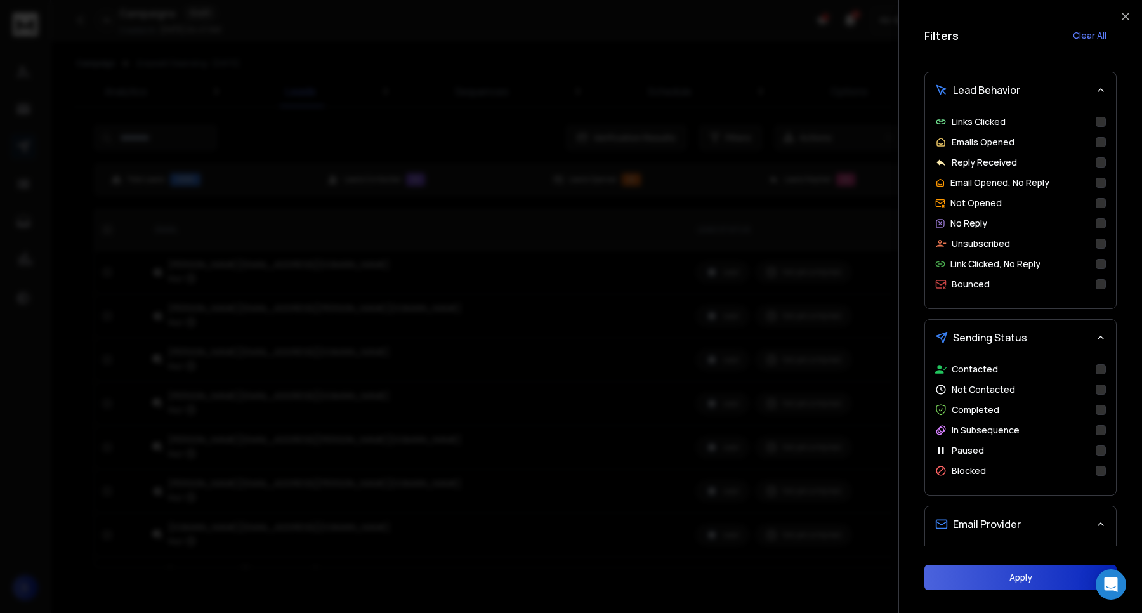
click at [1034, 473] on div "Blocked" at bounding box center [1020, 470] width 171 height 13
click at [1095, 470] on button "Blocked" at bounding box center [1100, 471] width 10 height 10
click at [1021, 579] on button "Apply" at bounding box center [1020, 576] width 192 height 25
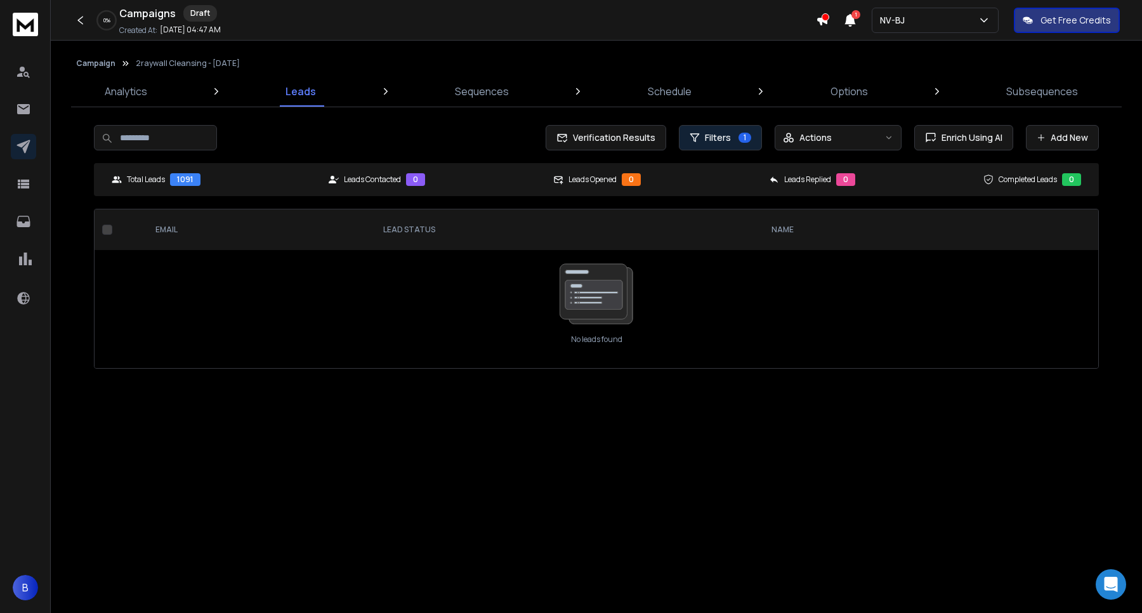
click at [750, 136] on span "1" at bounding box center [744, 138] width 13 height 10
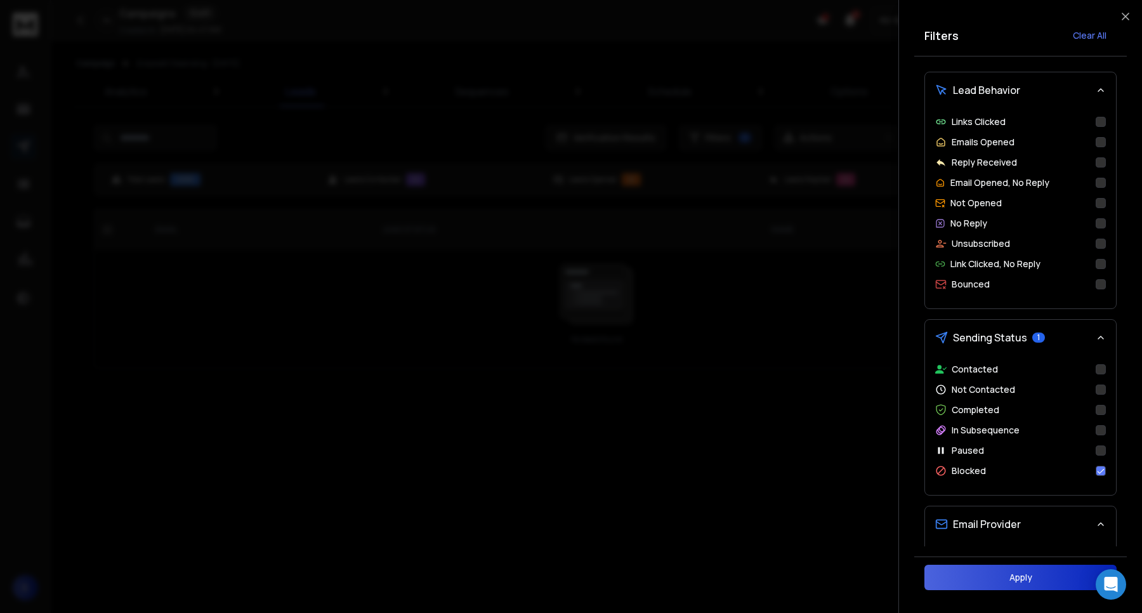
click at [1095, 471] on button "Blocked" at bounding box center [1100, 471] width 10 height 10
click at [1095, 390] on button "Not Contacted" at bounding box center [1100, 389] width 10 height 10
click at [1043, 577] on button "Apply" at bounding box center [1020, 576] width 192 height 25
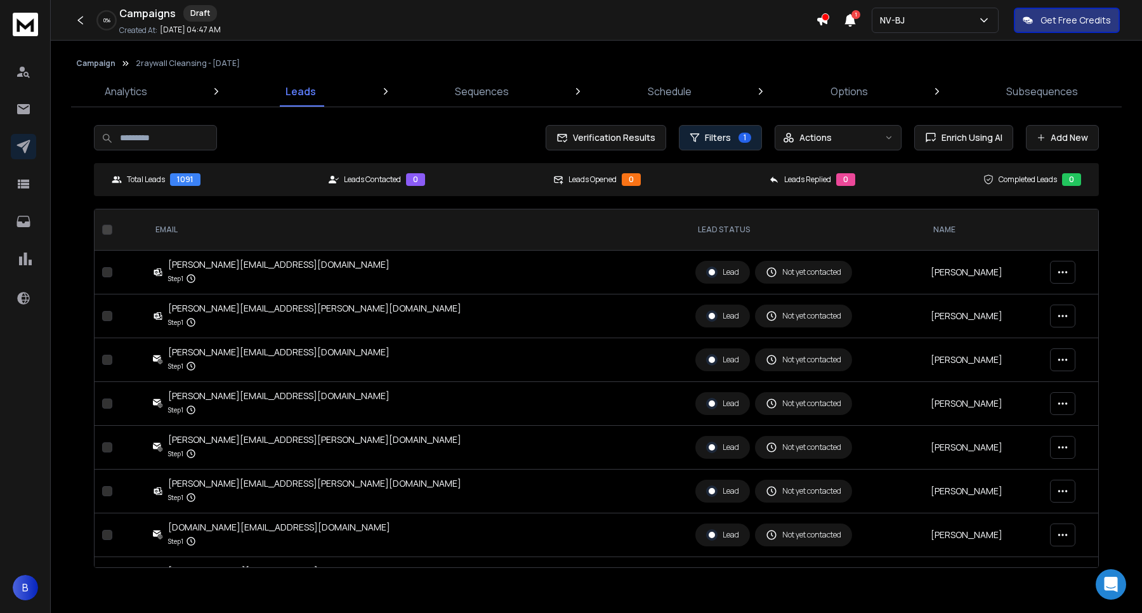
click at [740, 136] on span "1" at bounding box center [744, 138] width 13 height 10
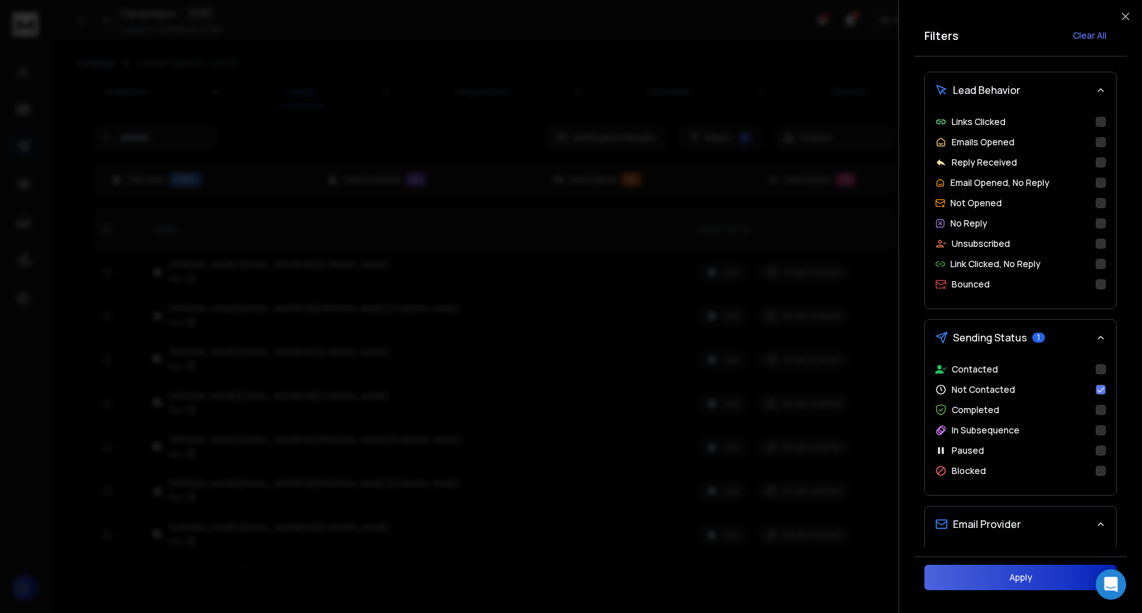
click at [1095, 393] on button "Not Contacted" at bounding box center [1100, 389] width 10 height 10
drag, startPoint x: 1054, startPoint y: 571, endPoint x: 1048, endPoint y: 570, distance: 6.5
click at [1054, 571] on button "Apply" at bounding box center [1020, 576] width 192 height 25
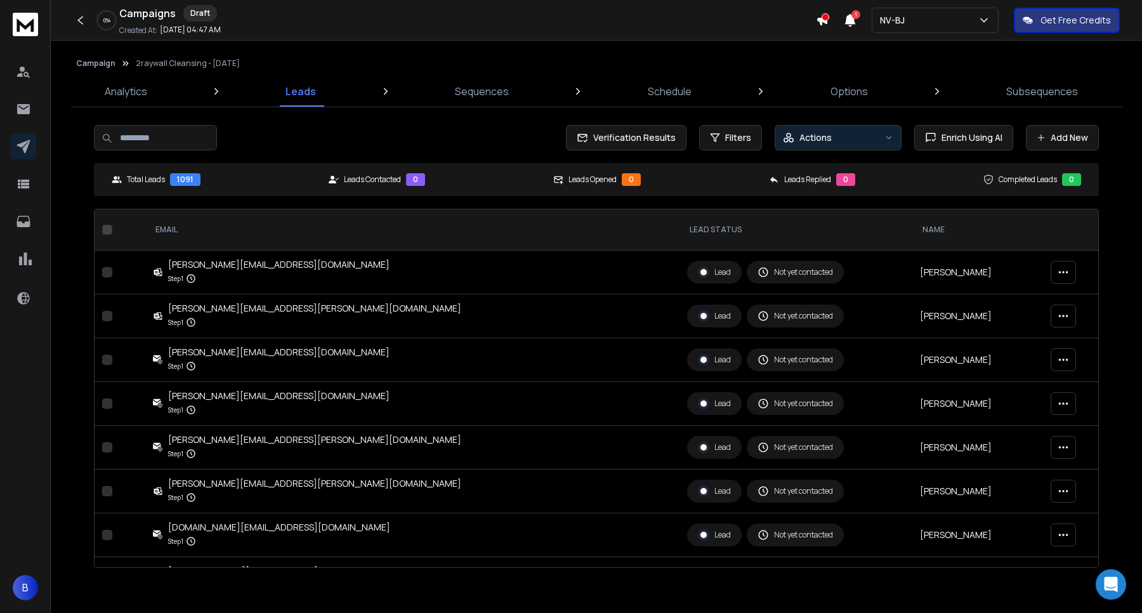
click at [839, 138] on div "Actions" at bounding box center [831, 137] width 96 height 13
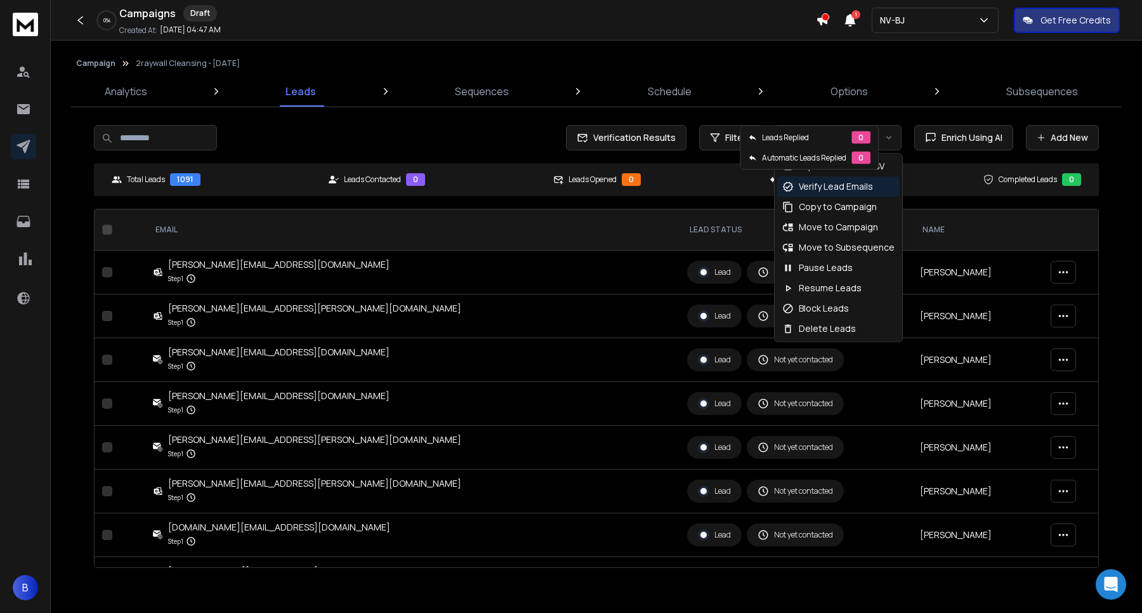
click at [742, 138] on div "Leads Replied 0 Automatic Leads Replied 0" at bounding box center [808, 148] width 139 height 44
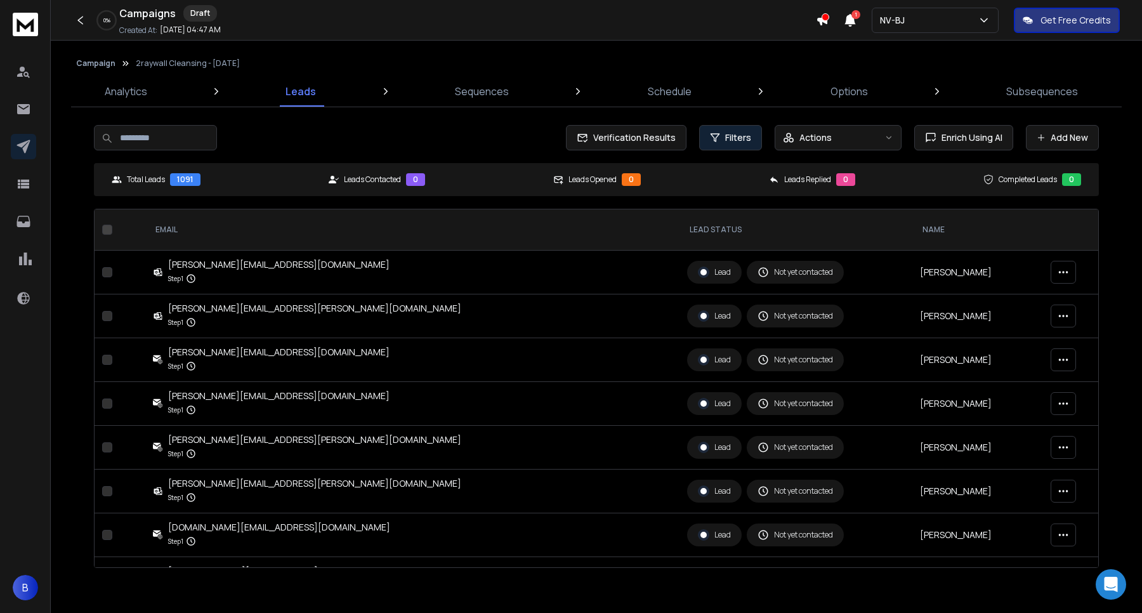
click at [721, 136] on button "Filters" at bounding box center [730, 137] width 63 height 25
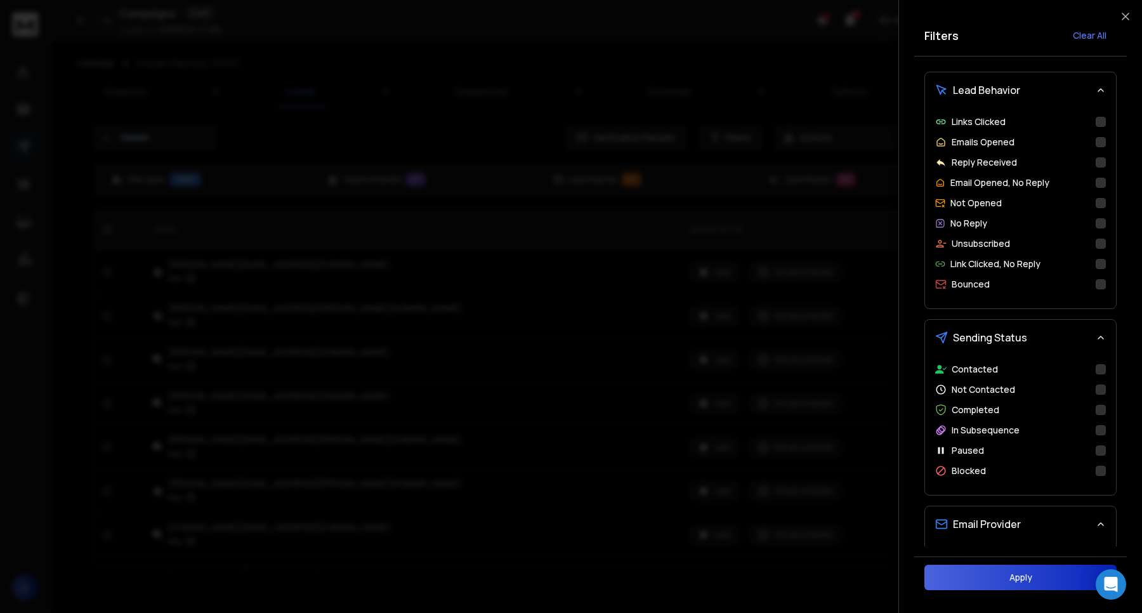
click at [1095, 471] on button "Blocked" at bounding box center [1100, 471] width 10 height 10
click at [1048, 574] on button "Apply" at bounding box center [1020, 576] width 192 height 25
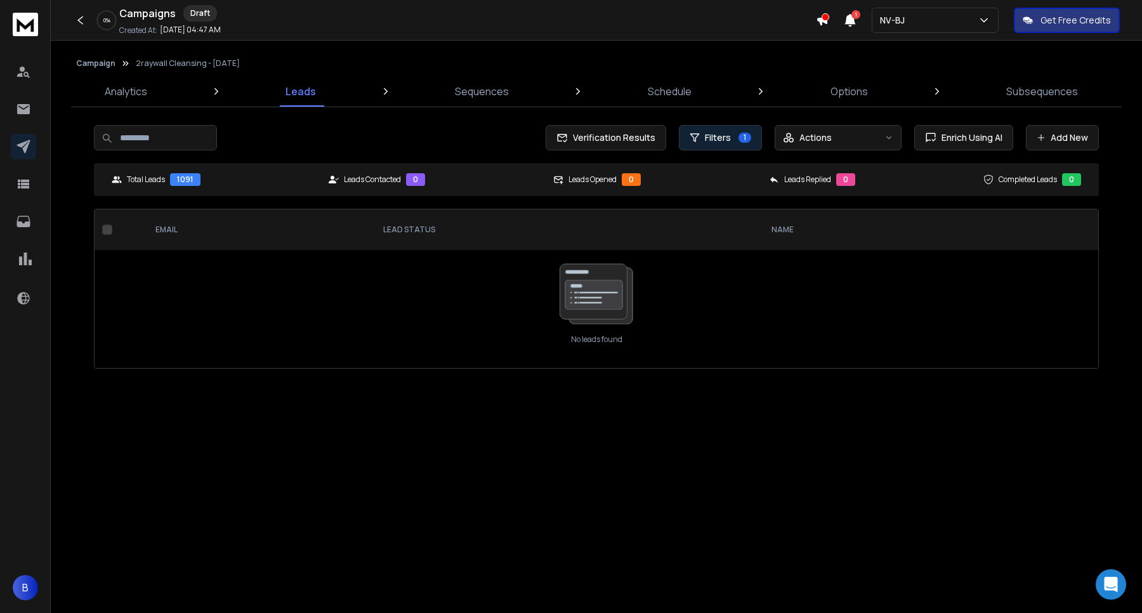
click at [756, 133] on button "Filters 1" at bounding box center [720, 137] width 83 height 25
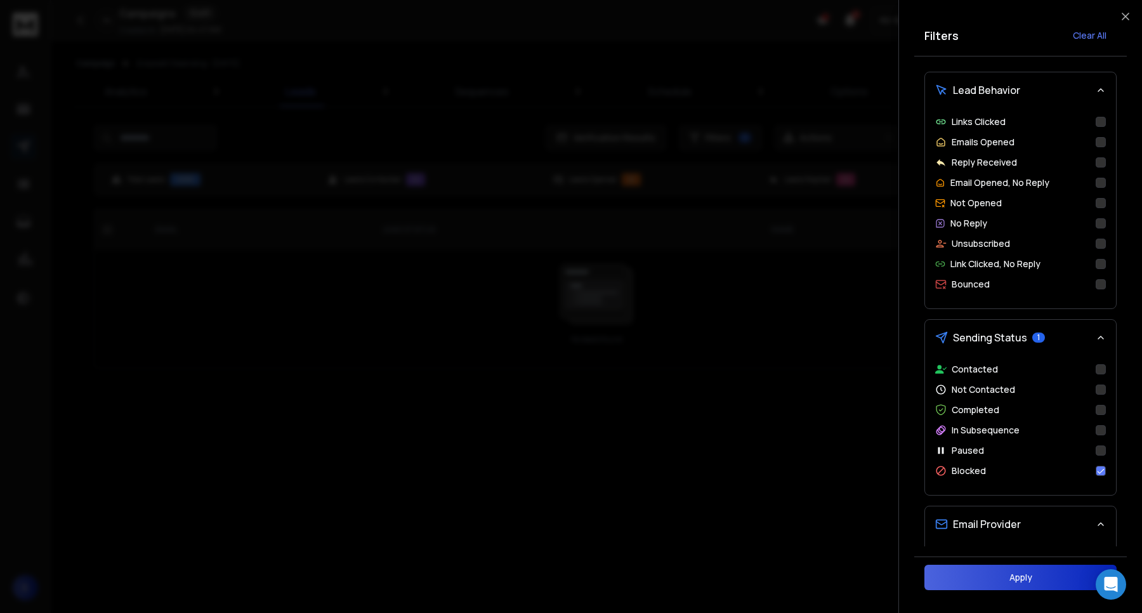
click at [1095, 474] on button "Blocked" at bounding box center [1100, 471] width 10 height 10
click at [1095, 388] on button "Not Contacted" at bounding box center [1100, 389] width 10 height 10
click at [1039, 574] on button "Apply" at bounding box center [1020, 576] width 192 height 25
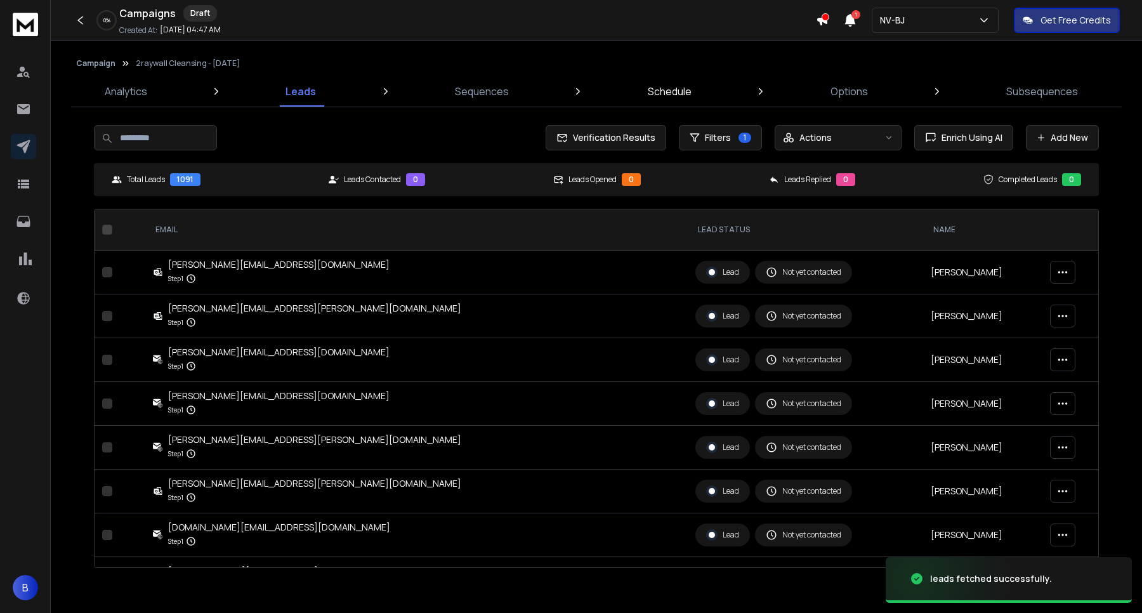
drag, startPoint x: 485, startPoint y: 88, endPoint x: 644, endPoint y: 100, distance: 159.0
click at [486, 88] on p "Sequences" at bounding box center [482, 91] width 54 height 15
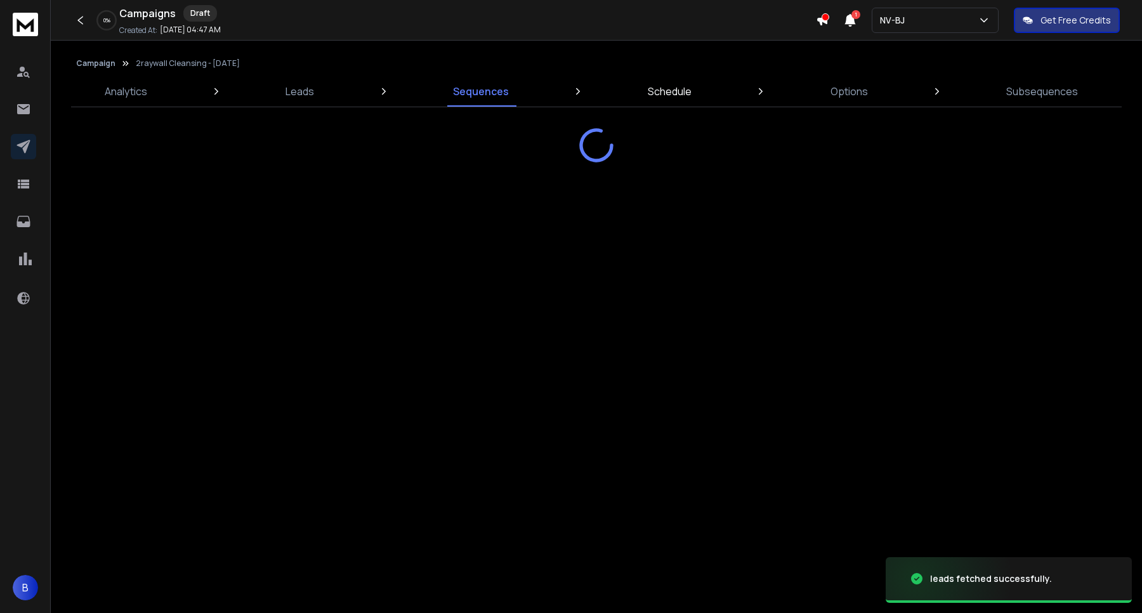
click at [668, 99] on link "Schedule" at bounding box center [669, 91] width 59 height 30
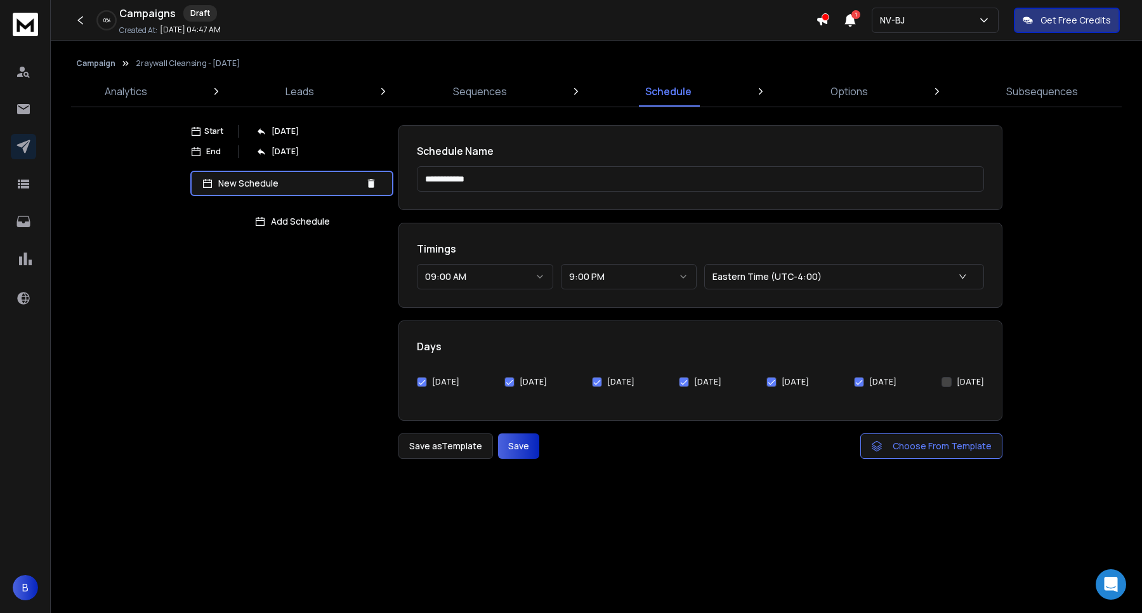
click at [283, 132] on p "Tue Aug 05 2025" at bounding box center [284, 131] width 27 height 10
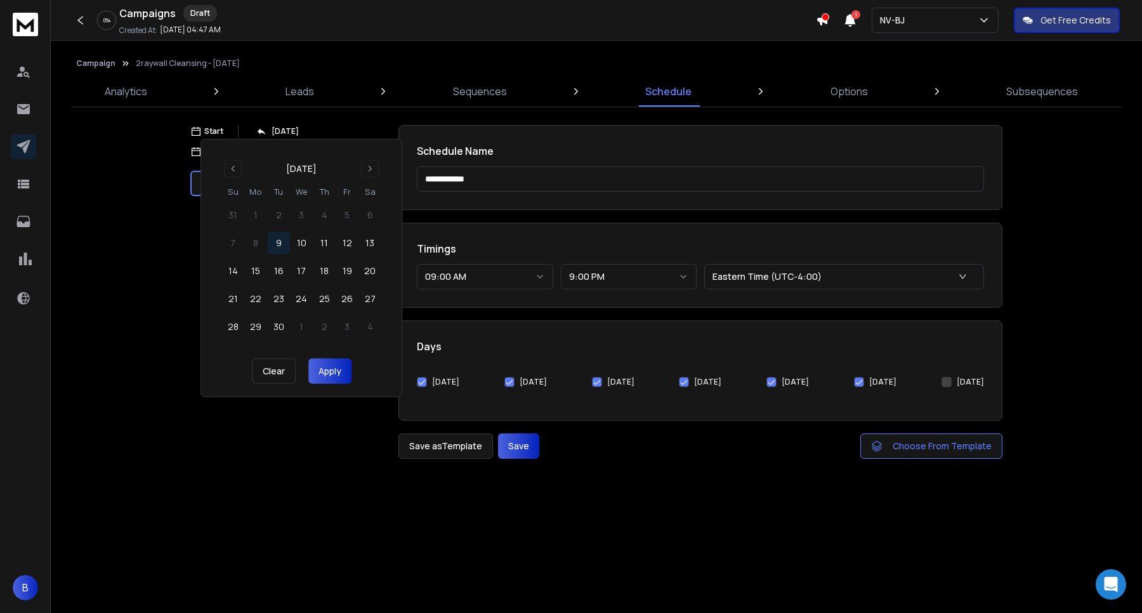
click at [338, 372] on button "Apply" at bounding box center [329, 370] width 43 height 25
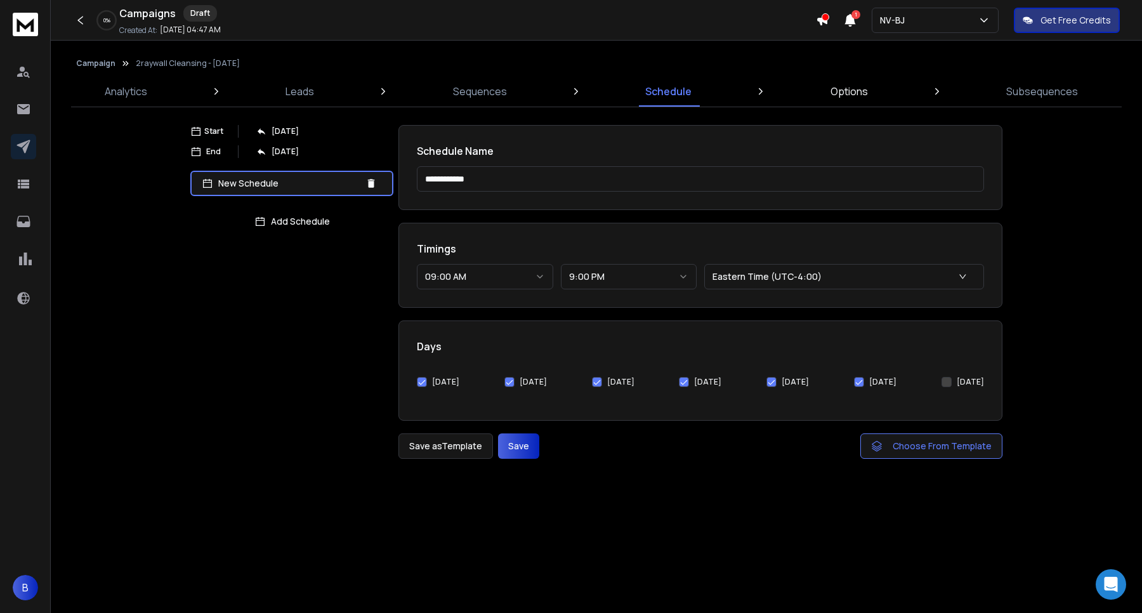
click at [849, 92] on p "Options" at bounding box center [848, 91] width 37 height 15
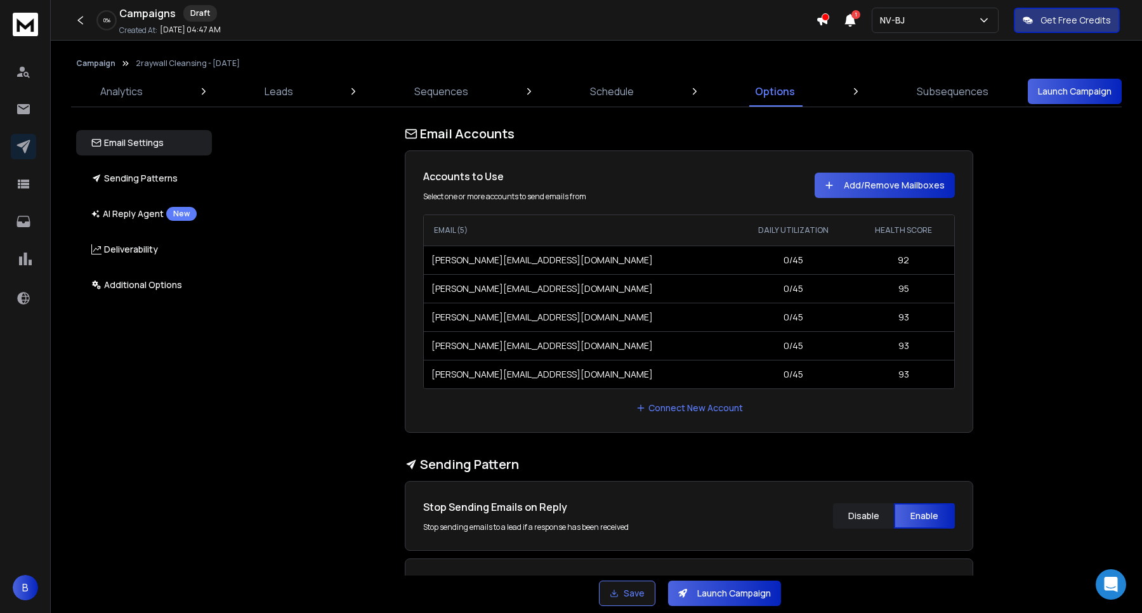
click at [826, 182] on icon "button" at bounding box center [828, 185] width 9 height 9
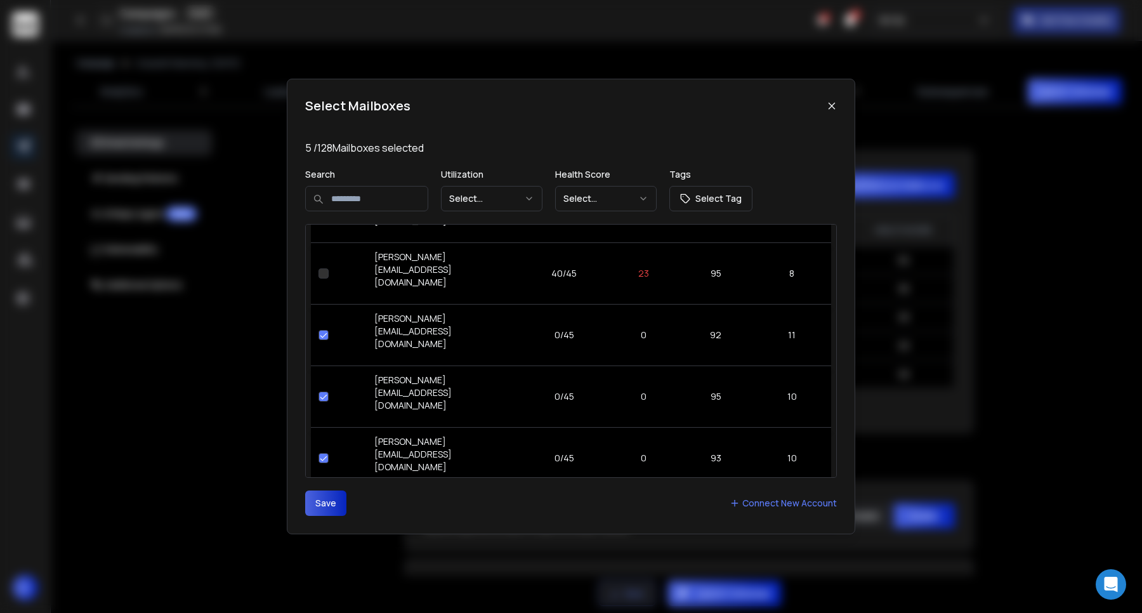
scroll to position [555, 0]
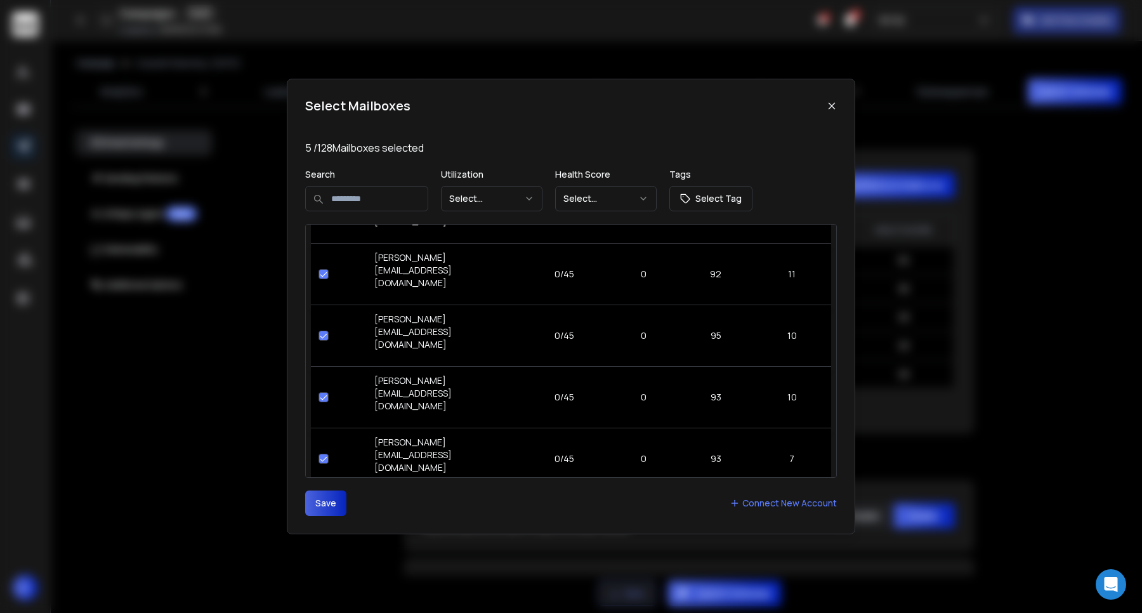
scroll to position [634, 0]
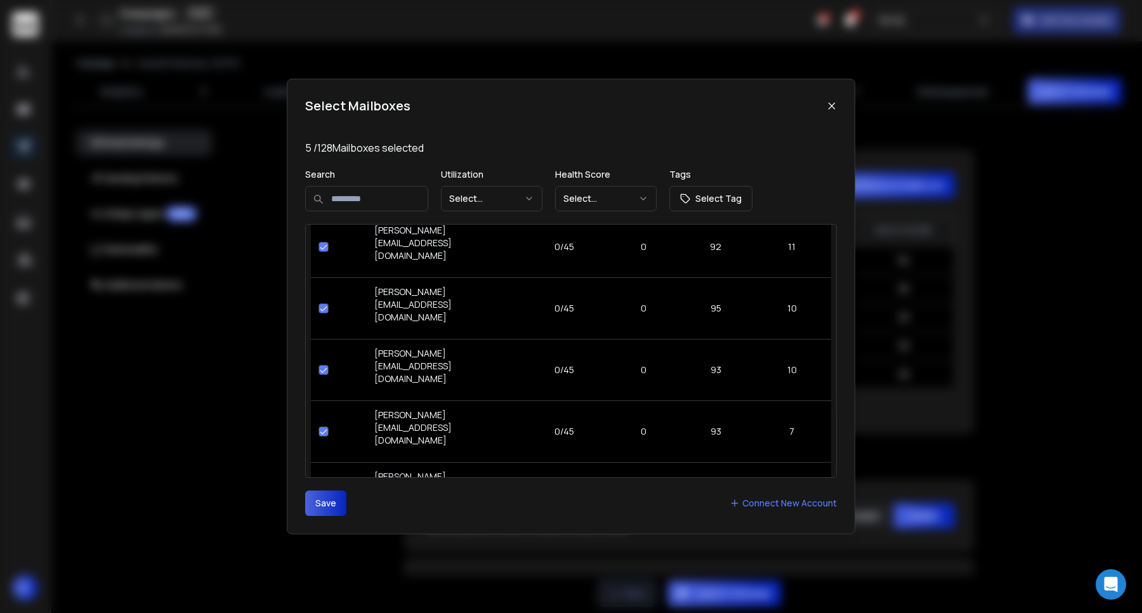
click at [325, 585] on td at bounding box center [336, 609] width 51 height 49
click at [328, 549] on button "button" at bounding box center [323, 554] width 10 height 10
click at [322, 604] on button "button" at bounding box center [323, 609] width 10 height 10
drag, startPoint x: 320, startPoint y: 351, endPoint x: 323, endPoint y: 362, distance: 11.8
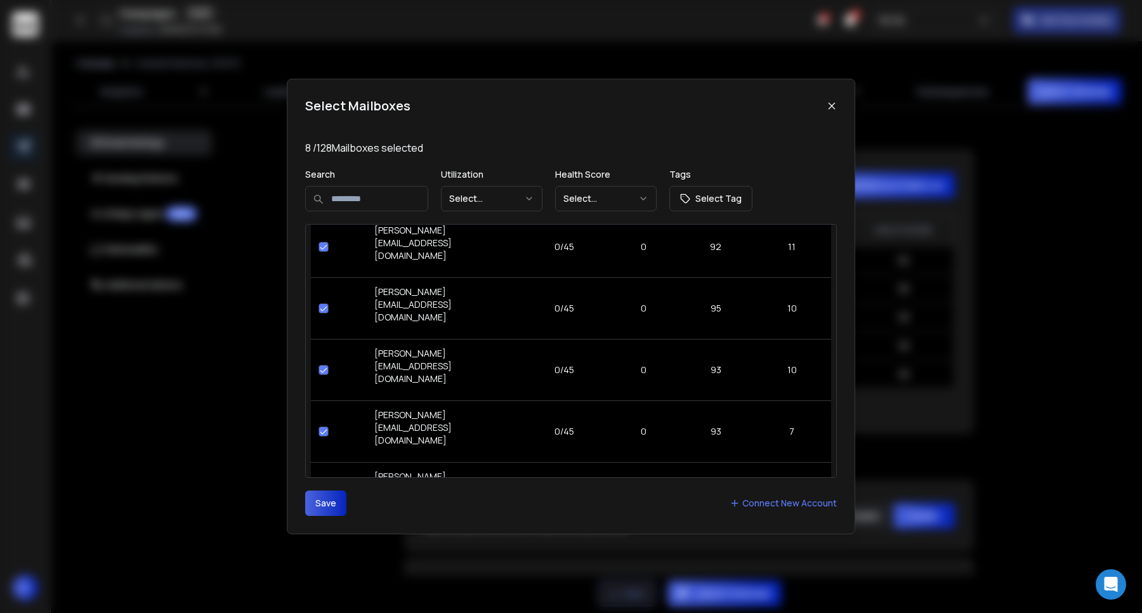
drag, startPoint x: 325, startPoint y: 429, endPoint x: 379, endPoint y: 416, distance: 55.5
click at [330, 504] on button "Save" at bounding box center [325, 502] width 41 height 25
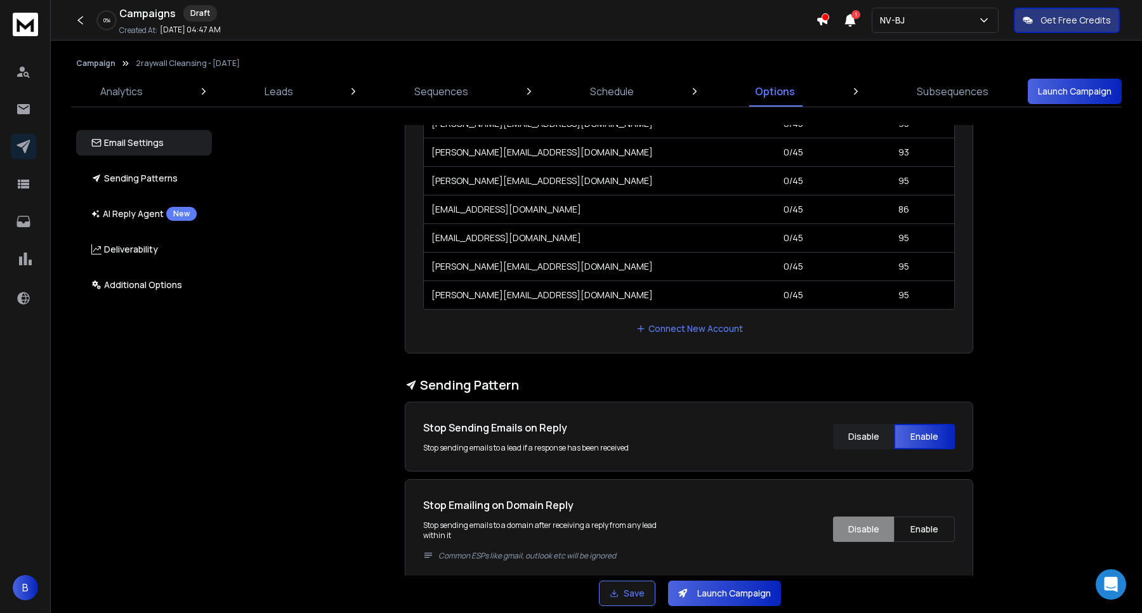
scroll to position [79, 0]
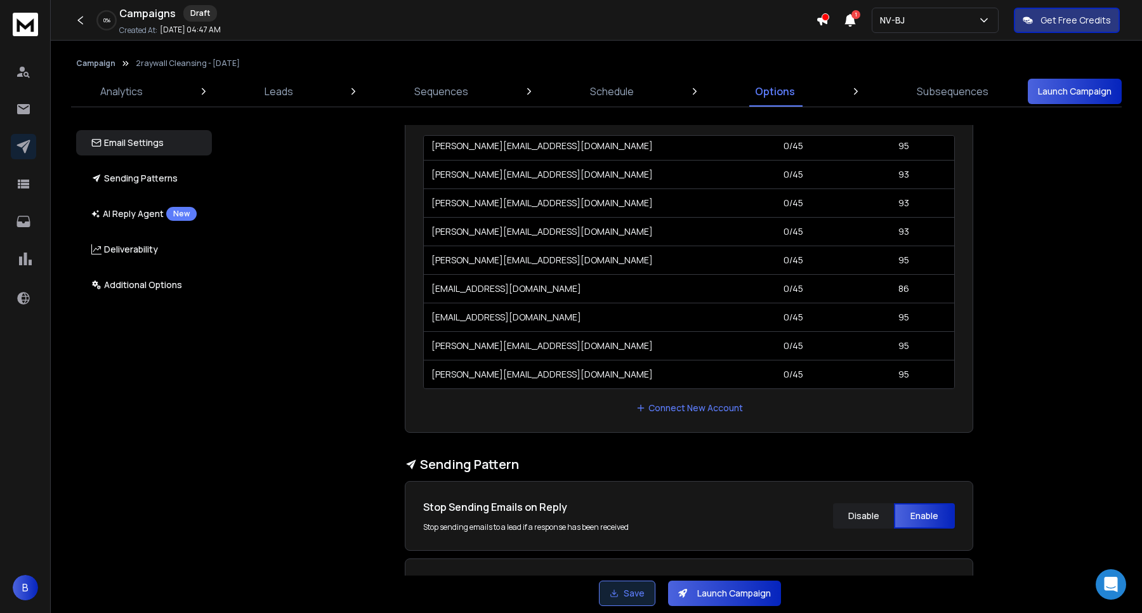
click at [629, 594] on button "Save" at bounding box center [627, 592] width 56 height 25
click at [720, 590] on button "Launch Campaign" at bounding box center [724, 592] width 113 height 25
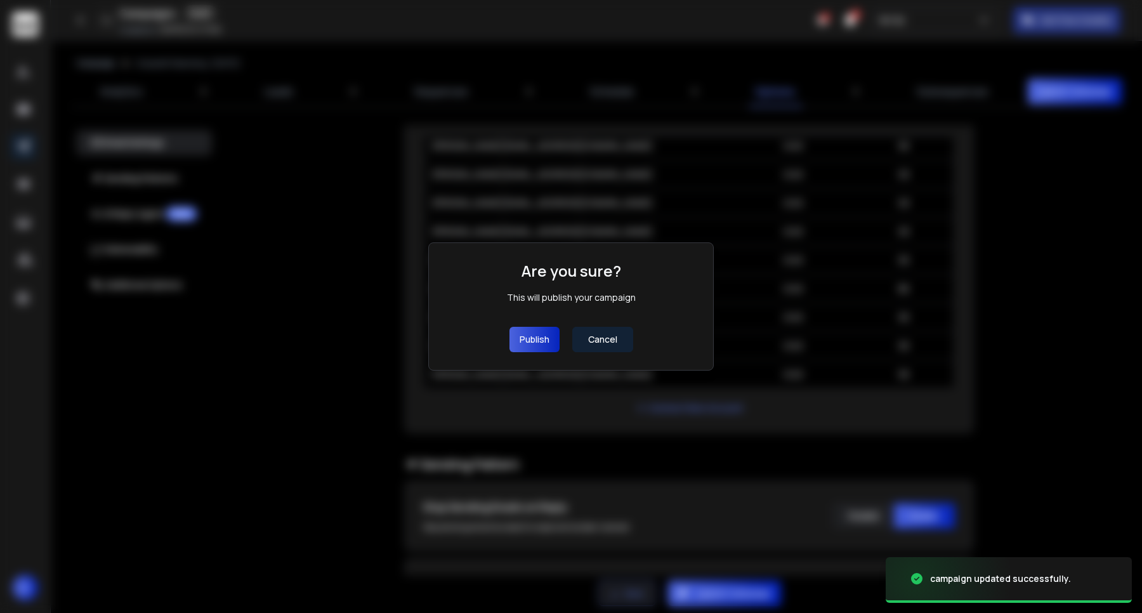
click at [520, 337] on button "Publish" at bounding box center [534, 339] width 50 height 25
